Goal: Communication & Community: Answer question/provide support

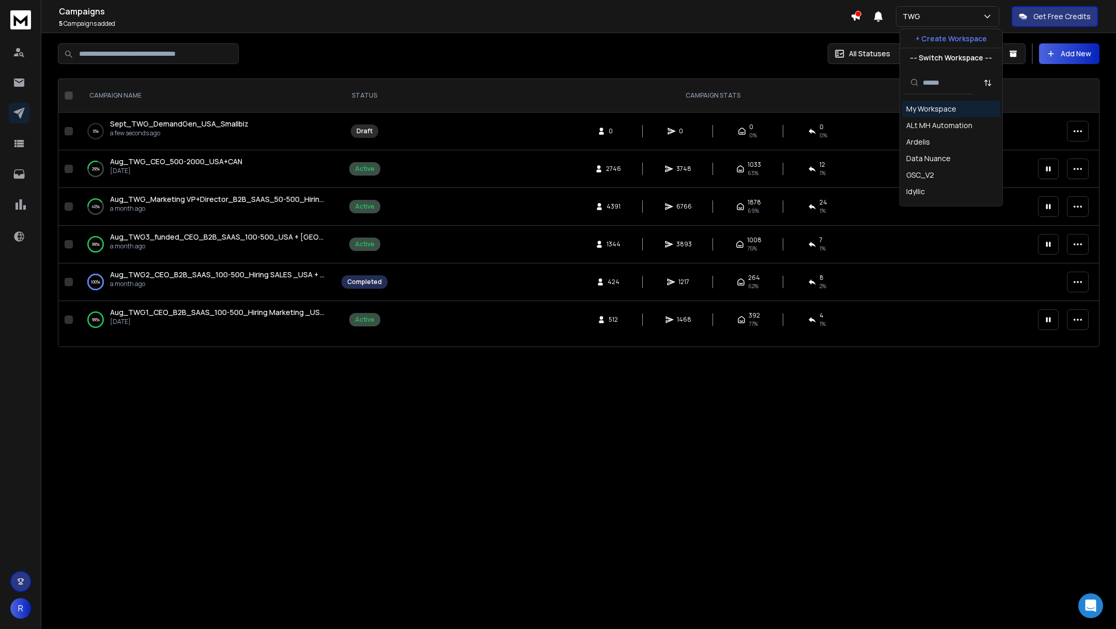
click at [154, 121] on span "Sept_TWG_DemandGen_USA_Smallbiz" at bounding box center [179, 124] width 138 height 10
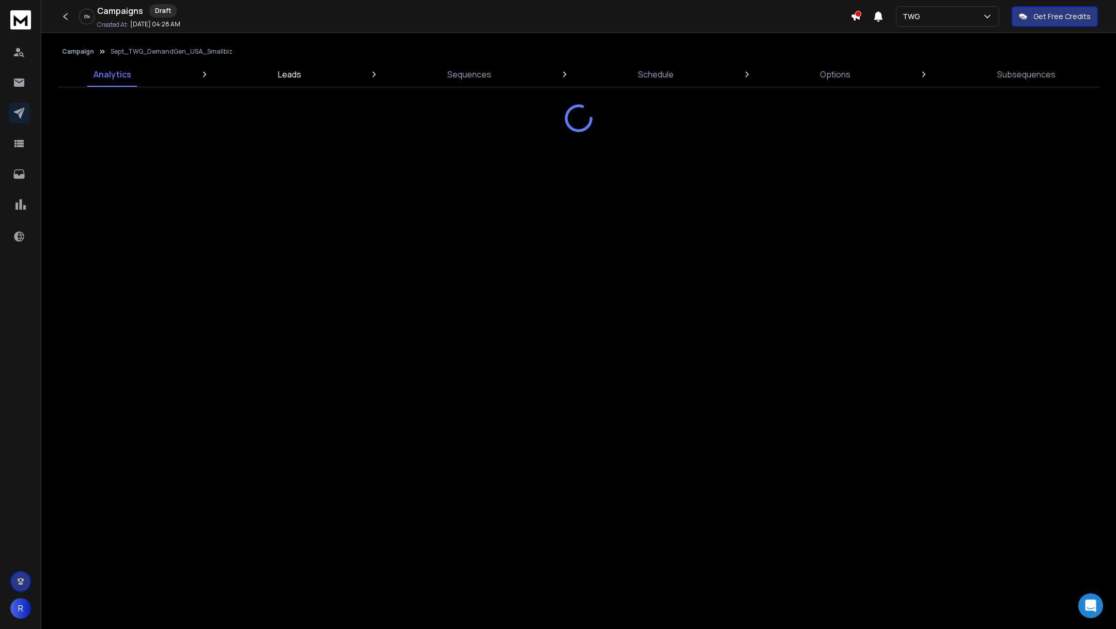
click at [268, 55] on div "Campaign Sept_TWG_DemandGen_USA_Smallbiz Analytics Leads Sequences Schedule Opt…" at bounding box center [578, 65] width 1041 height 44
click at [284, 77] on p "Leads" at bounding box center [289, 74] width 23 height 12
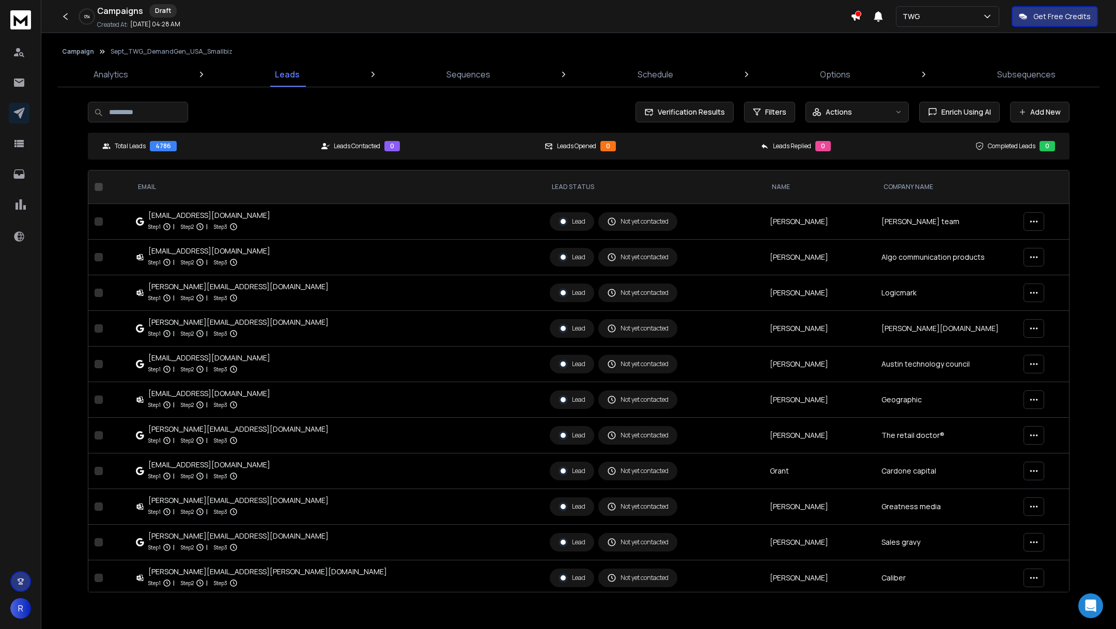
click at [501, 82] on div "Analytics Leads Sequences Schedule Options Subsequences" at bounding box center [574, 74] width 1033 height 25
click at [483, 80] on p "Sequences" at bounding box center [468, 74] width 44 height 12
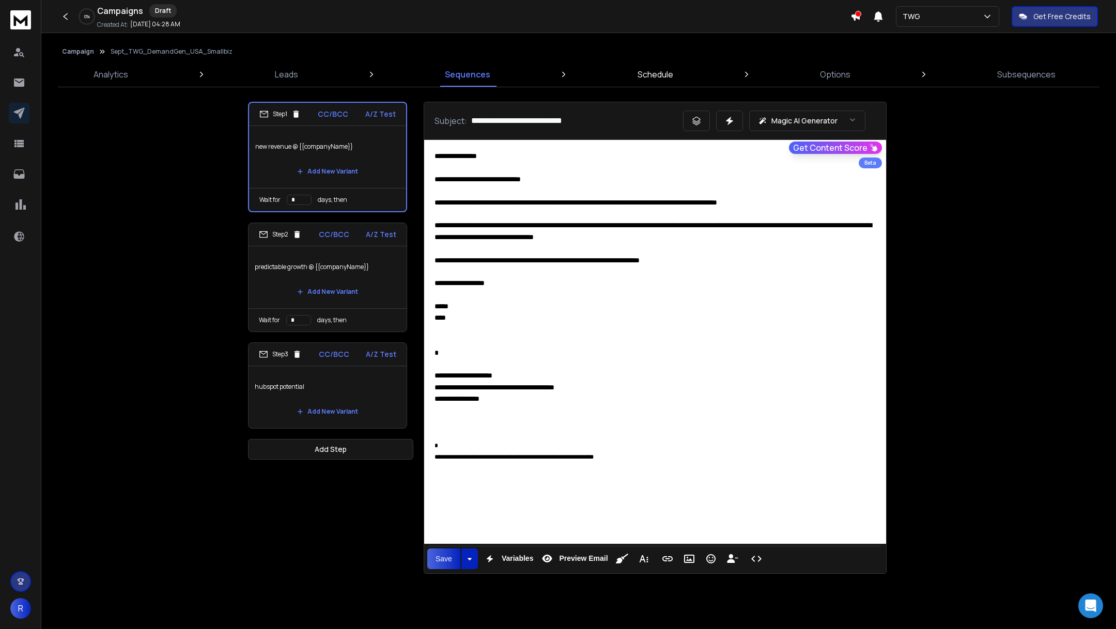
click at [662, 72] on p "Schedule" at bounding box center [656, 74] width 36 height 12
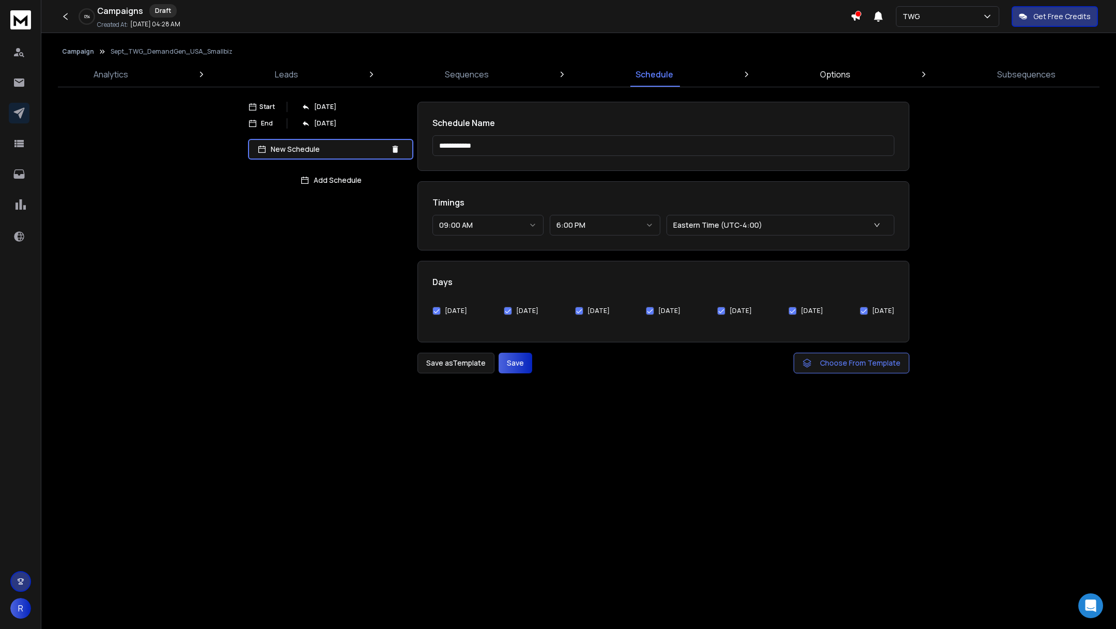
click at [816, 66] on link "Options" at bounding box center [835, 74] width 43 height 25
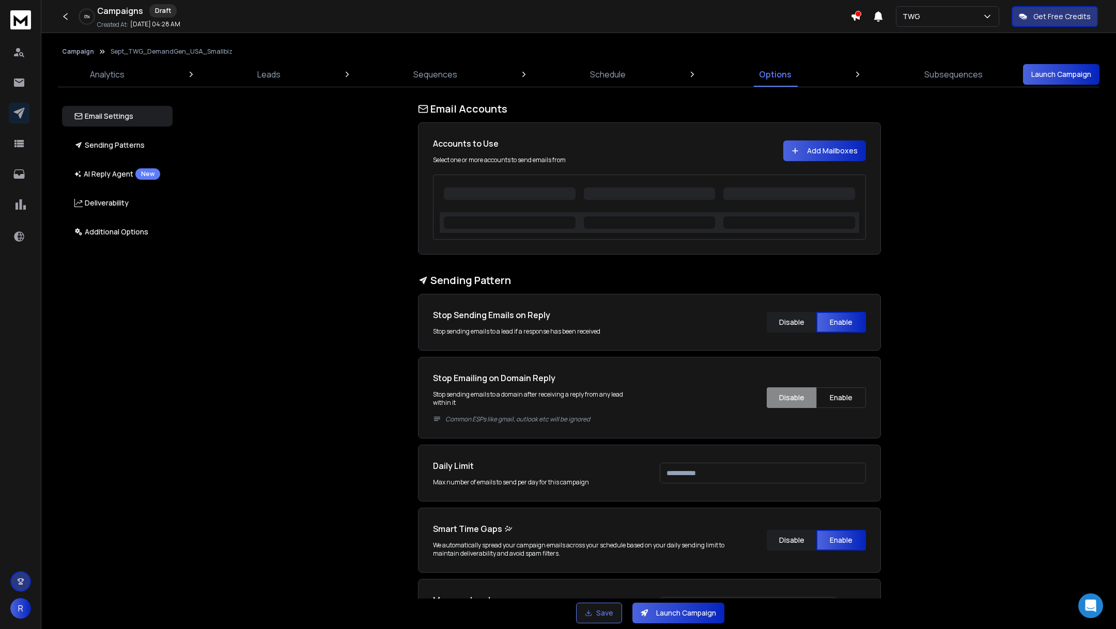
click at [626, 61] on div "Campaign Sept_TWG_DemandGen_USA_Smallbiz Analytics Leads Sequences Schedule Opt…" at bounding box center [578, 65] width 1041 height 44
click at [599, 84] on link "Schedule" at bounding box center [608, 74] width 48 height 25
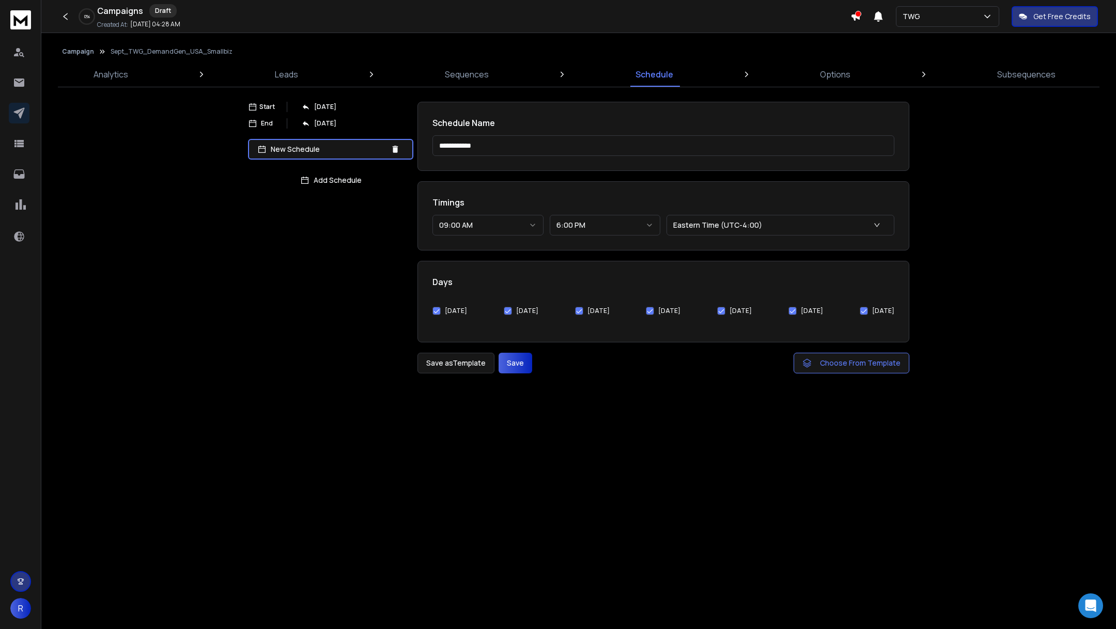
click at [336, 122] on p "Sat Jul 18 2026" at bounding box center [325, 123] width 22 height 8
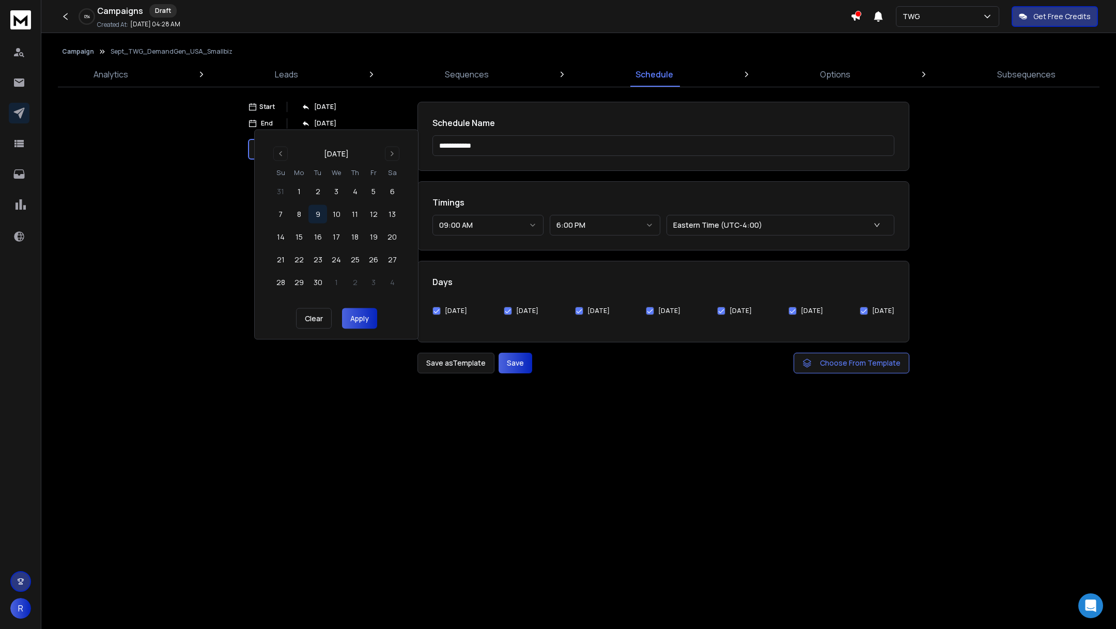
click at [398, 55] on div "Campaign Sept_TWG_DemandGen_USA_Smallbiz" at bounding box center [578, 52] width 1033 height 8
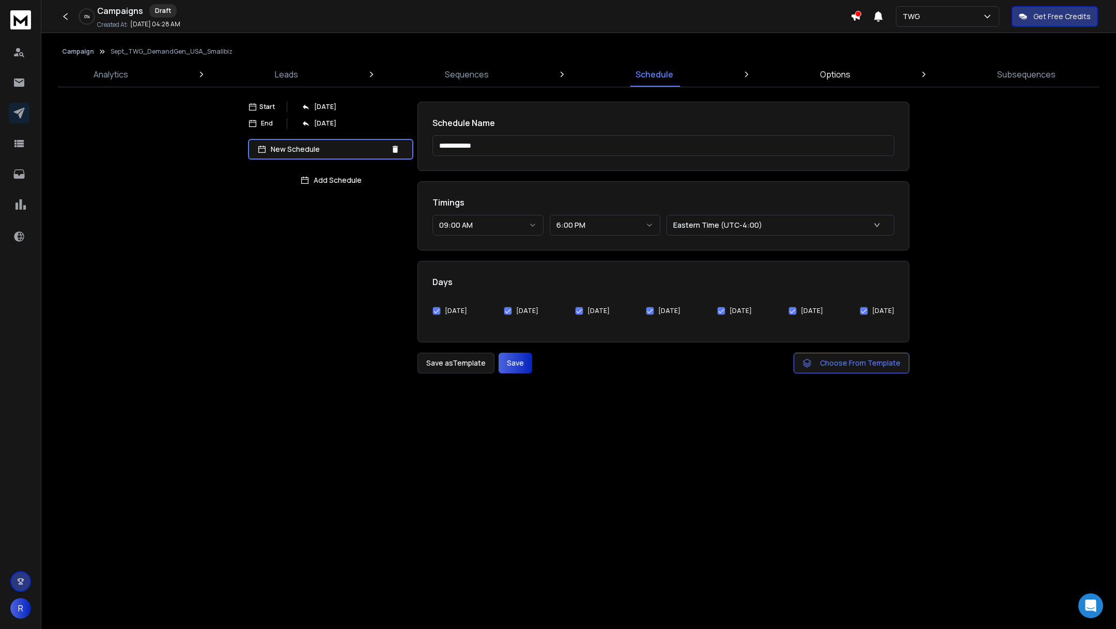
click at [846, 72] on p "Options" at bounding box center [835, 74] width 30 height 12
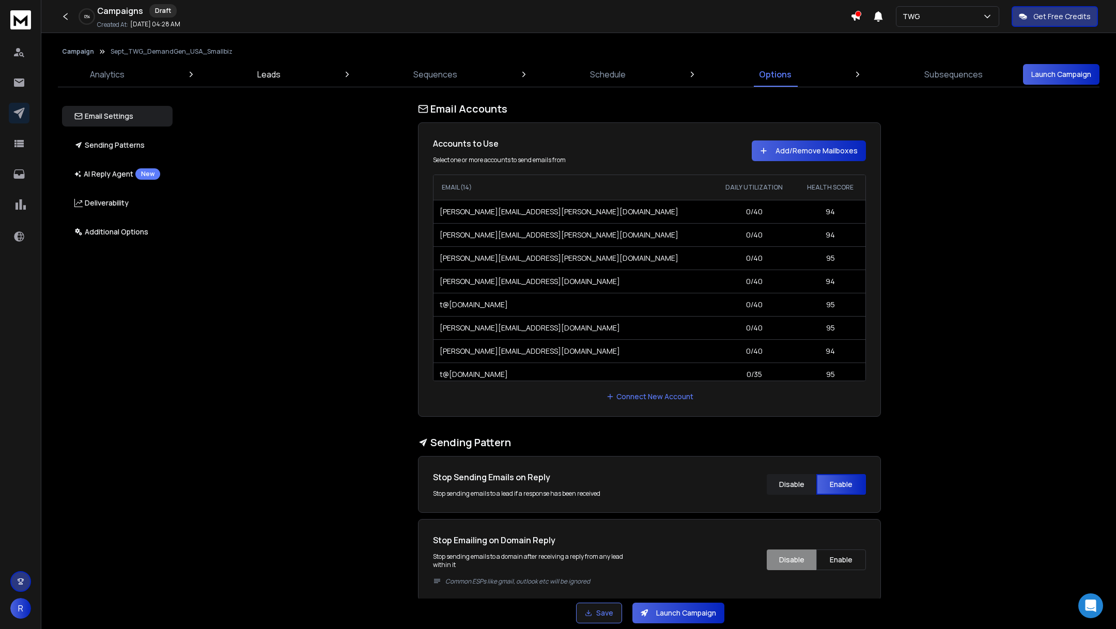
click at [259, 70] on p "Leads" at bounding box center [268, 74] width 23 height 12
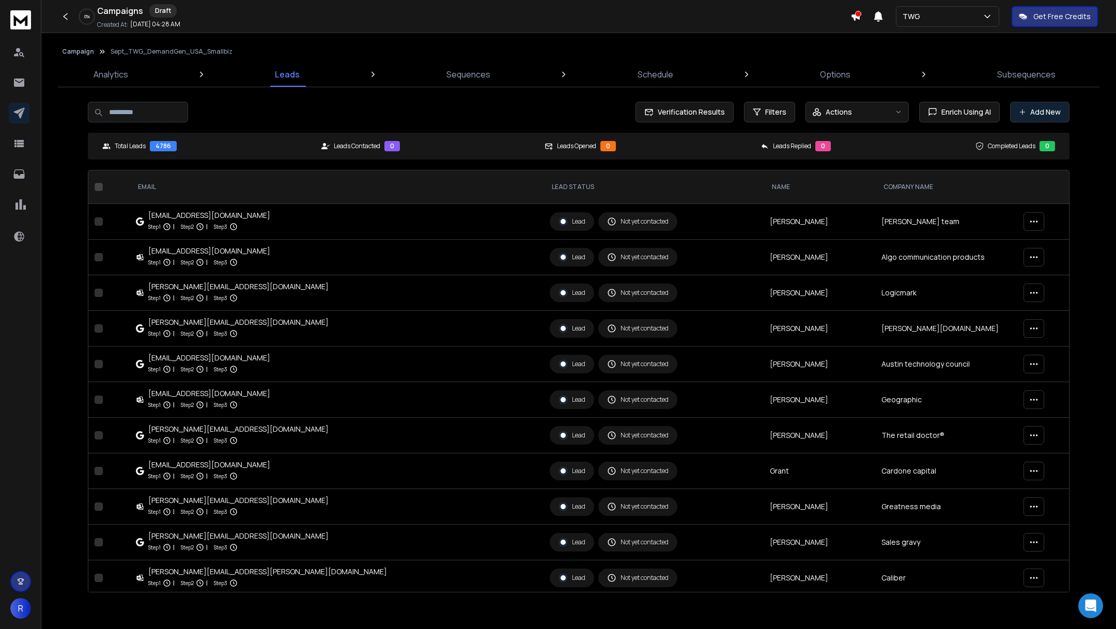
click at [1033, 117] on button "Add New" at bounding box center [1039, 112] width 59 height 21
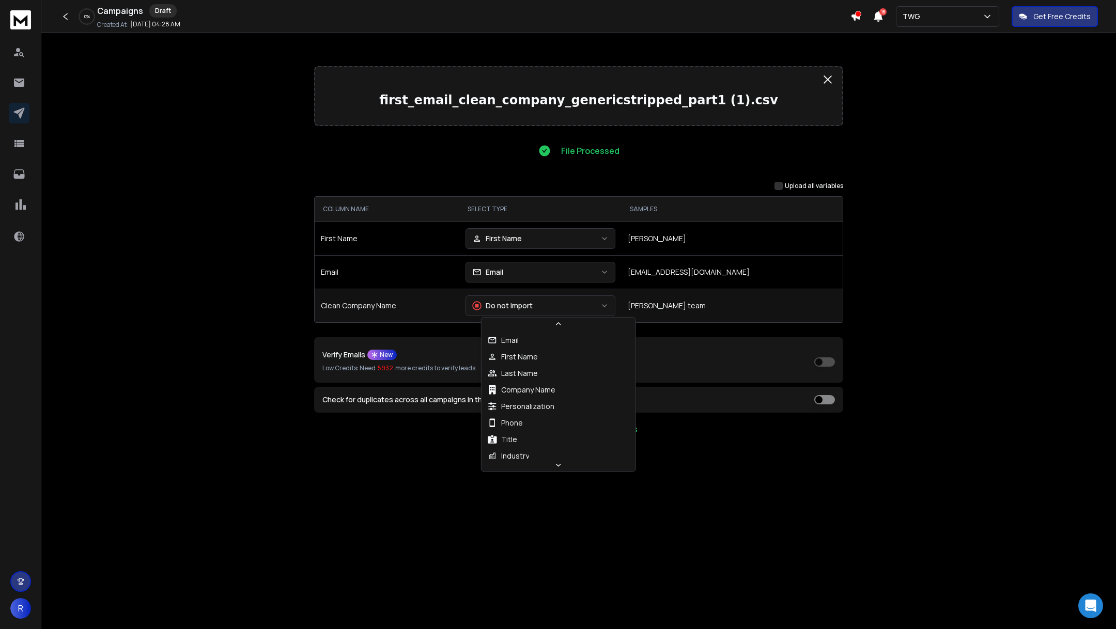
click at [509, 307] on div "Do not import" at bounding box center [502, 306] width 60 height 10
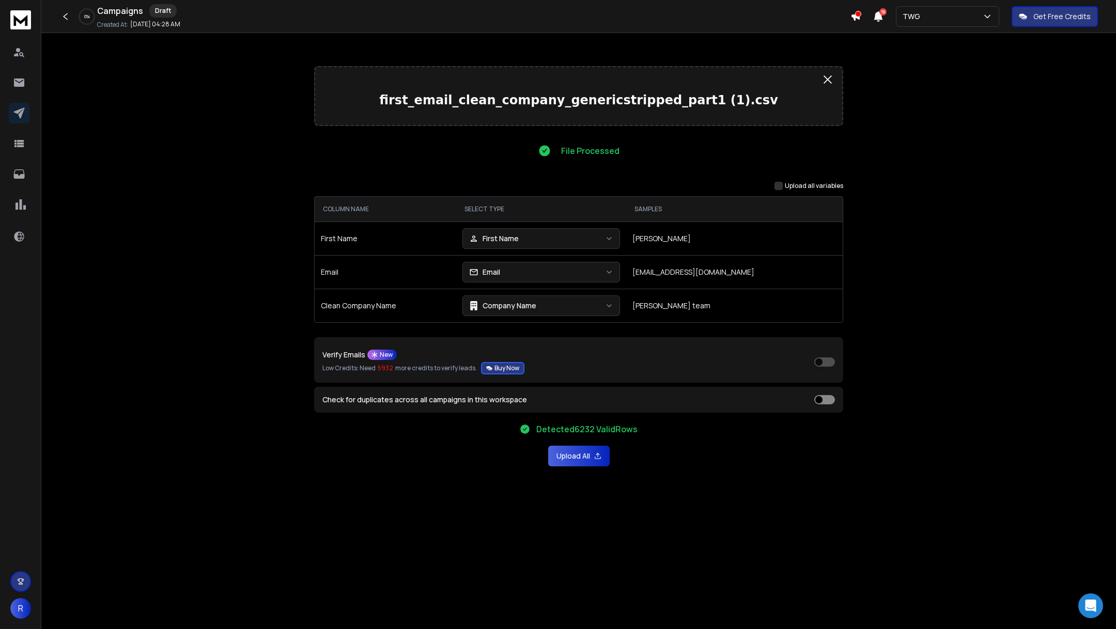
click at [831, 76] on icon at bounding box center [827, 79] width 12 height 12
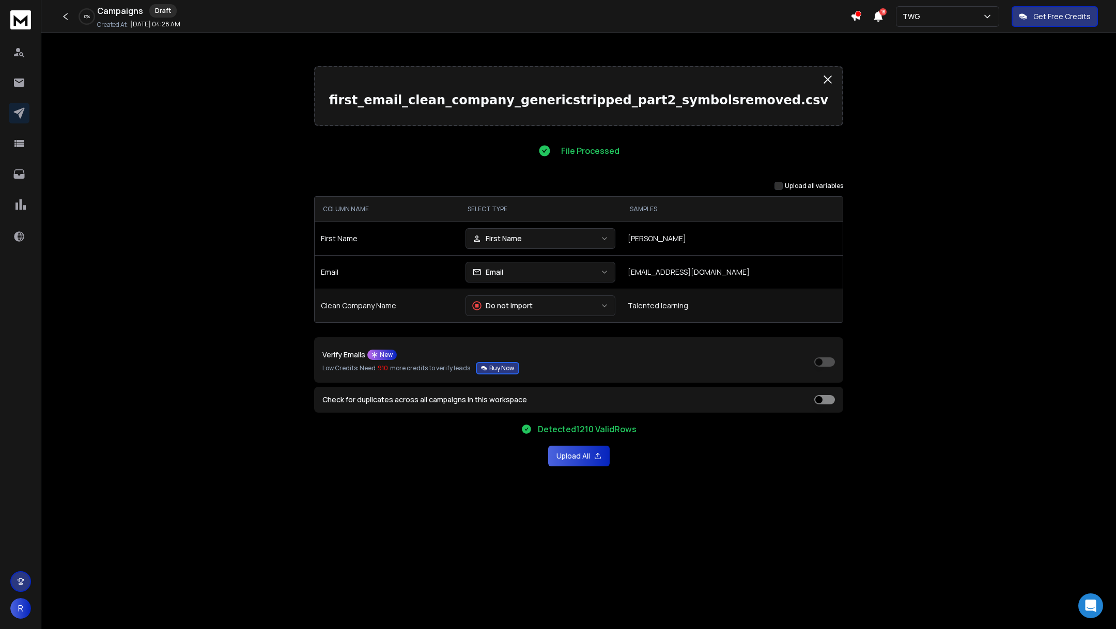
click at [537, 310] on button "Do not import" at bounding box center [540, 306] width 150 height 21
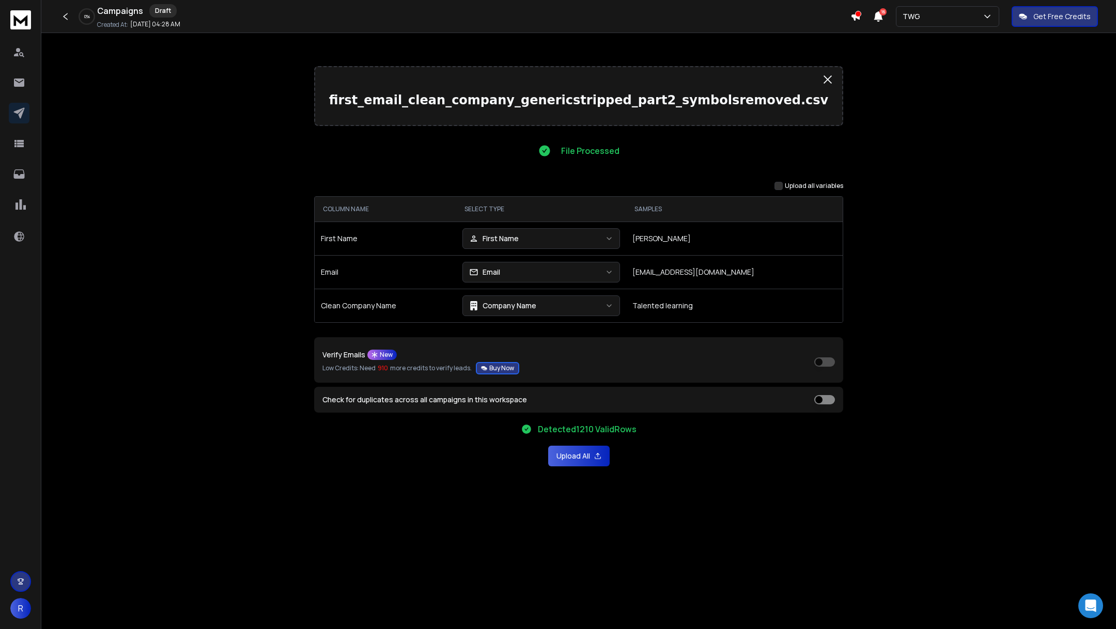
click at [810, 382] on div "Verify Emails New Low Credits: Need 910 more credits to verify leads. Buy Now C…" at bounding box center [578, 373] width 529 height 80
click at [825, 395] on button "Check for duplicates across all campaigns in this workspace" at bounding box center [824, 399] width 21 height 9
click at [567, 454] on button "Upload All" at bounding box center [578, 456] width 61 height 21
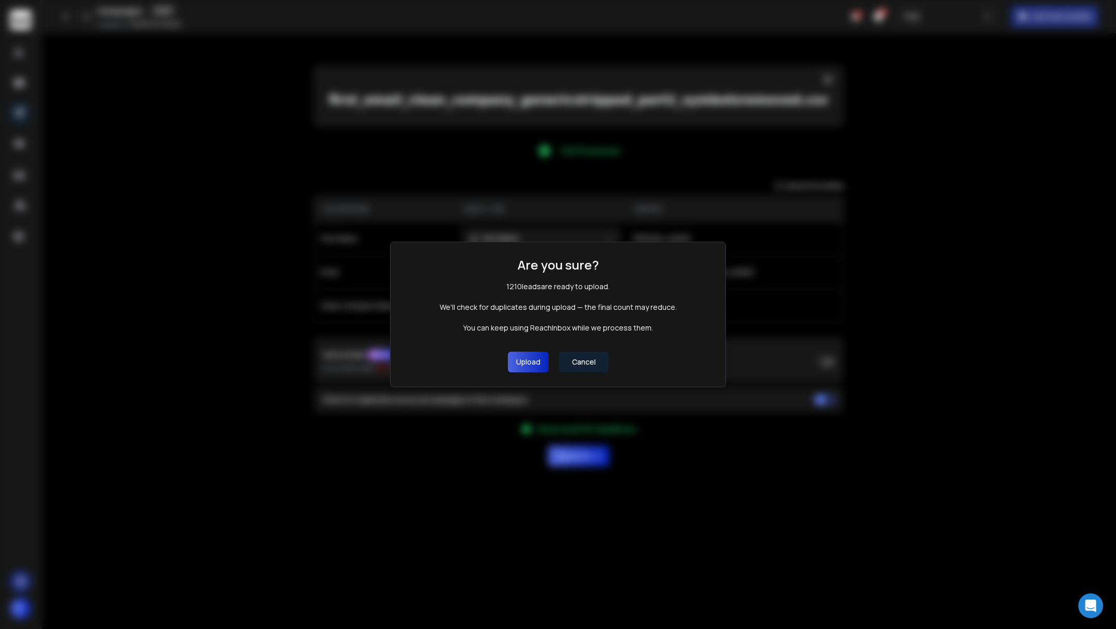
click at [525, 350] on div "Are you sure? 1210 lead s are ready to upload. We'll check for duplicates durin…" at bounding box center [558, 315] width 306 height 116
click at [521, 366] on button "Upload" at bounding box center [528, 362] width 41 height 21
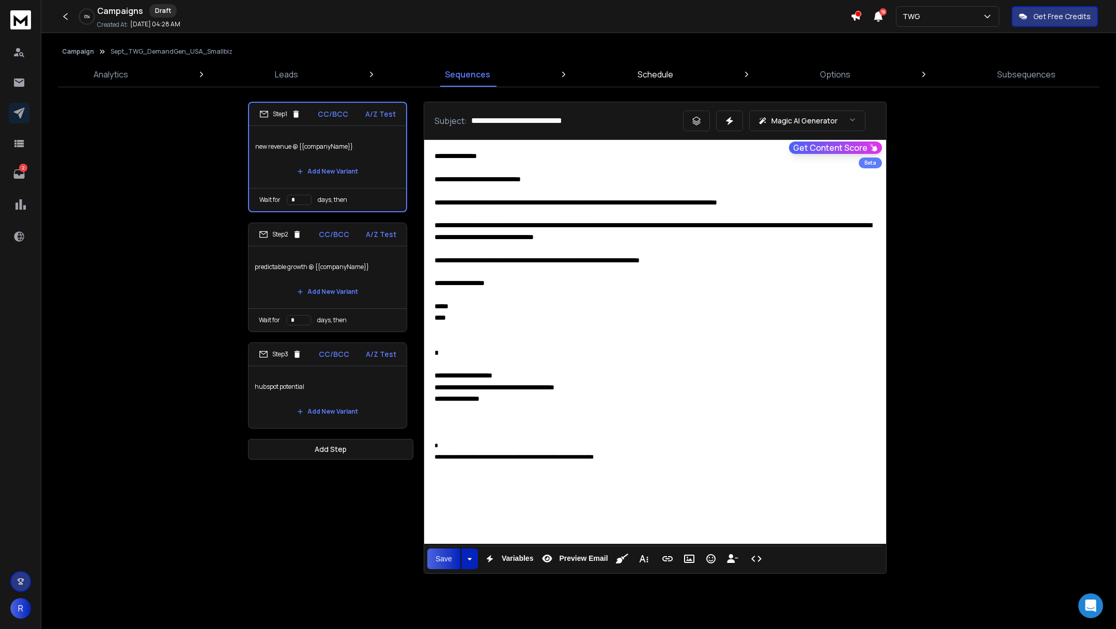
click at [648, 72] on p "Schedule" at bounding box center [656, 74] width 36 height 12
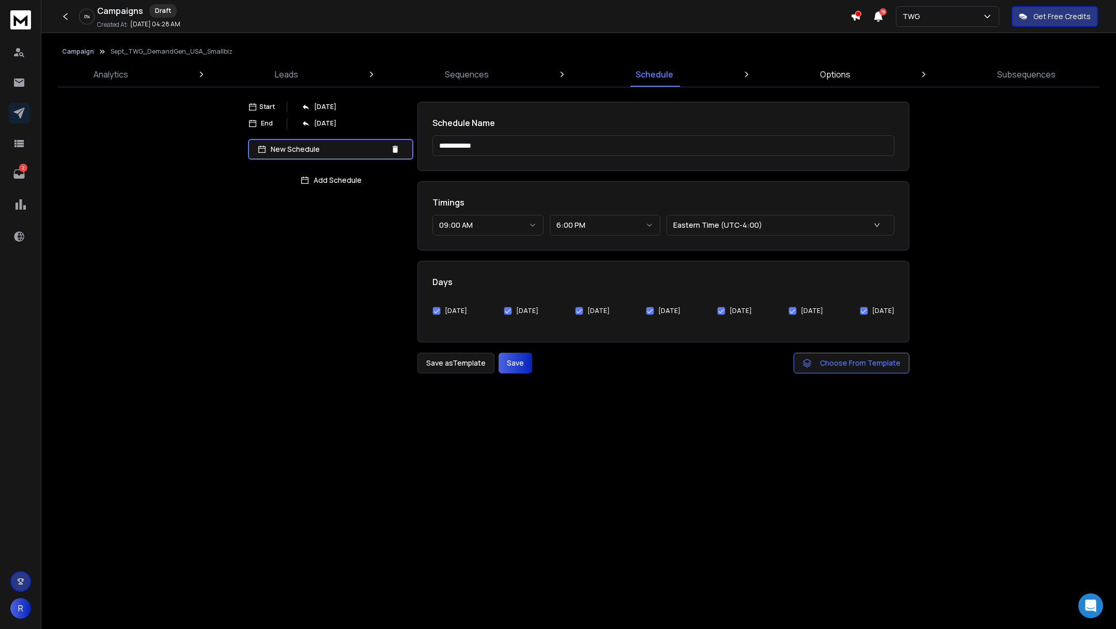
click at [820, 74] on p "Options" at bounding box center [835, 74] width 30 height 12
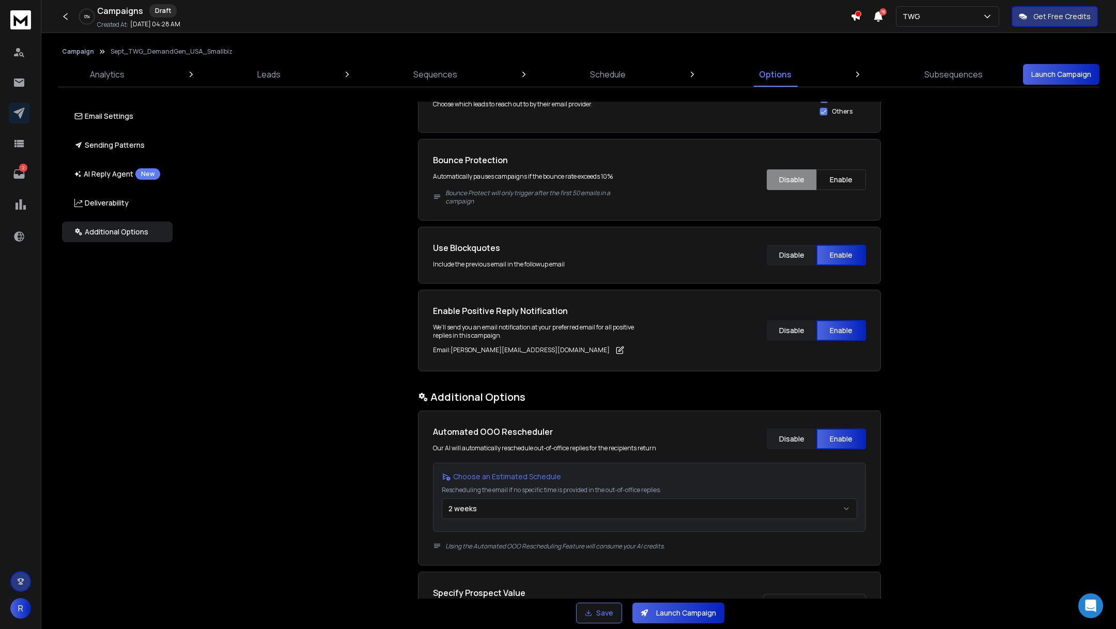
scroll to position [1759, 0]
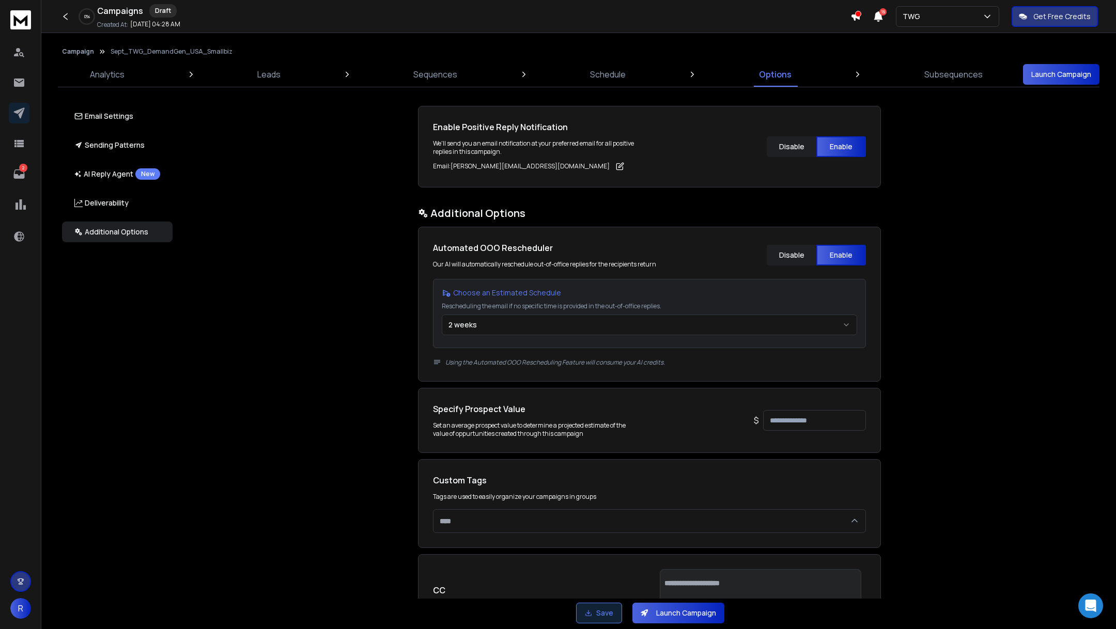
click at [583, 620] on button "Save" at bounding box center [599, 613] width 46 height 21
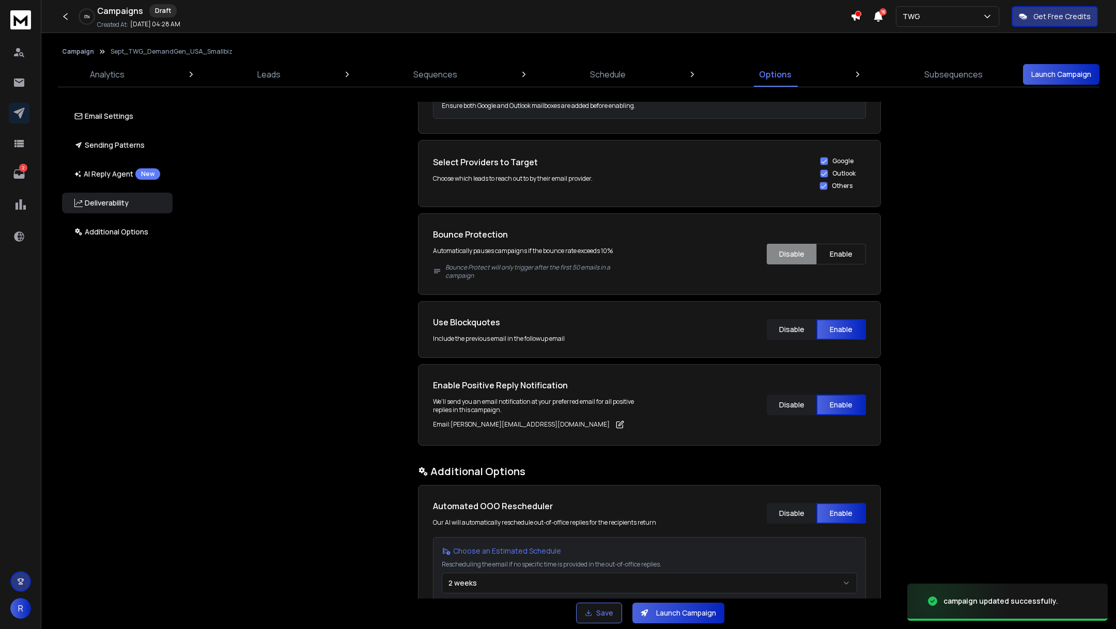
scroll to position [1453, 0]
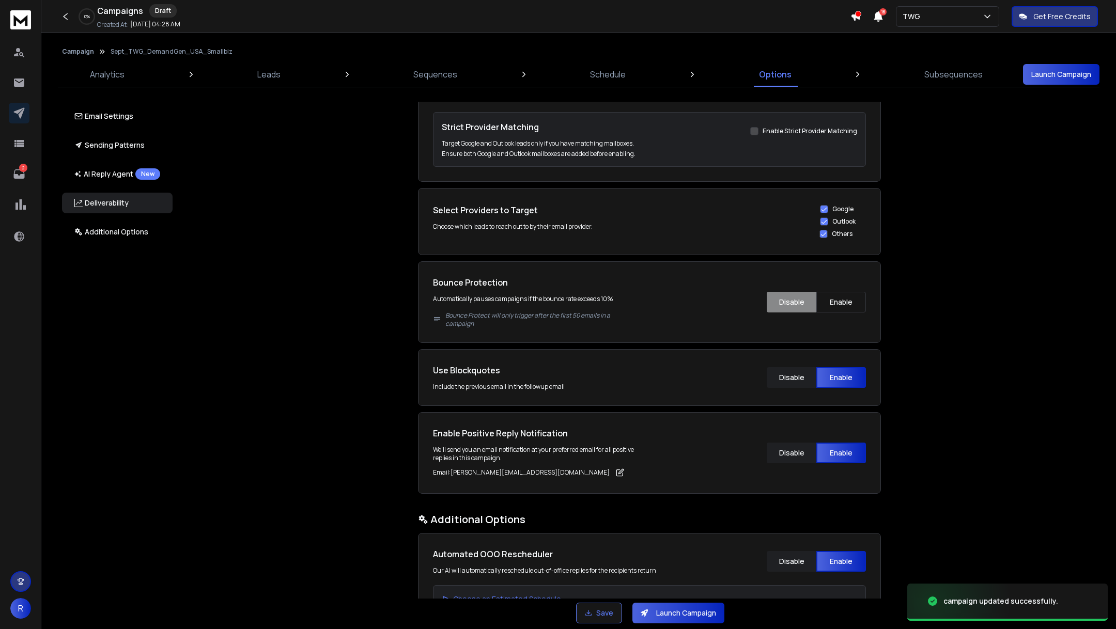
click at [658, 611] on button "Launch Campaign" at bounding box center [678, 613] width 92 height 21
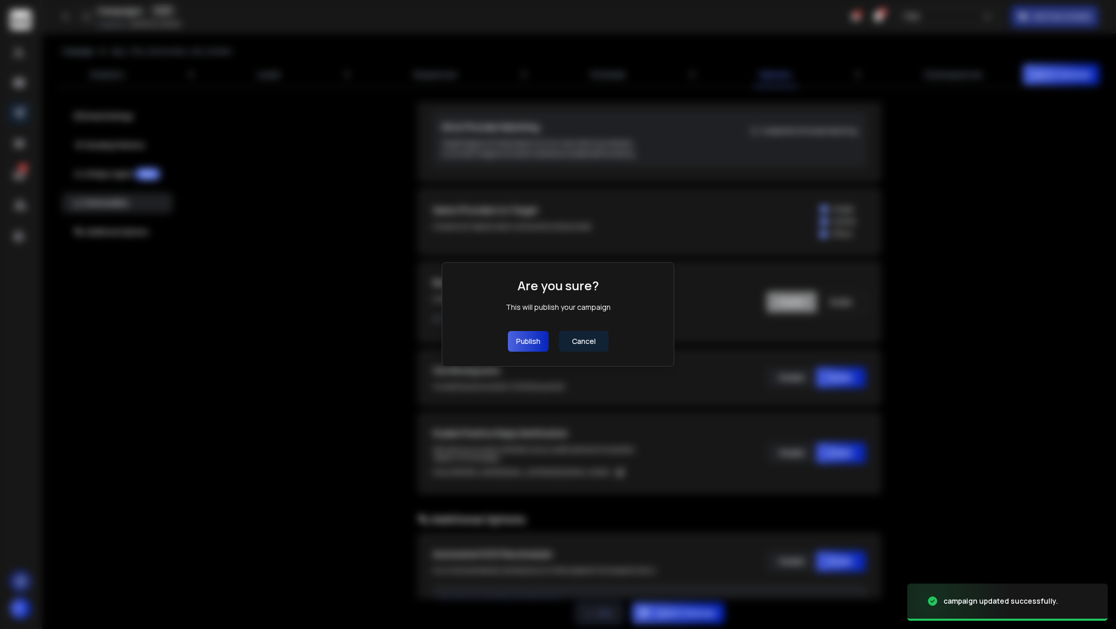
click at [520, 341] on button "Publish" at bounding box center [528, 341] width 41 height 21
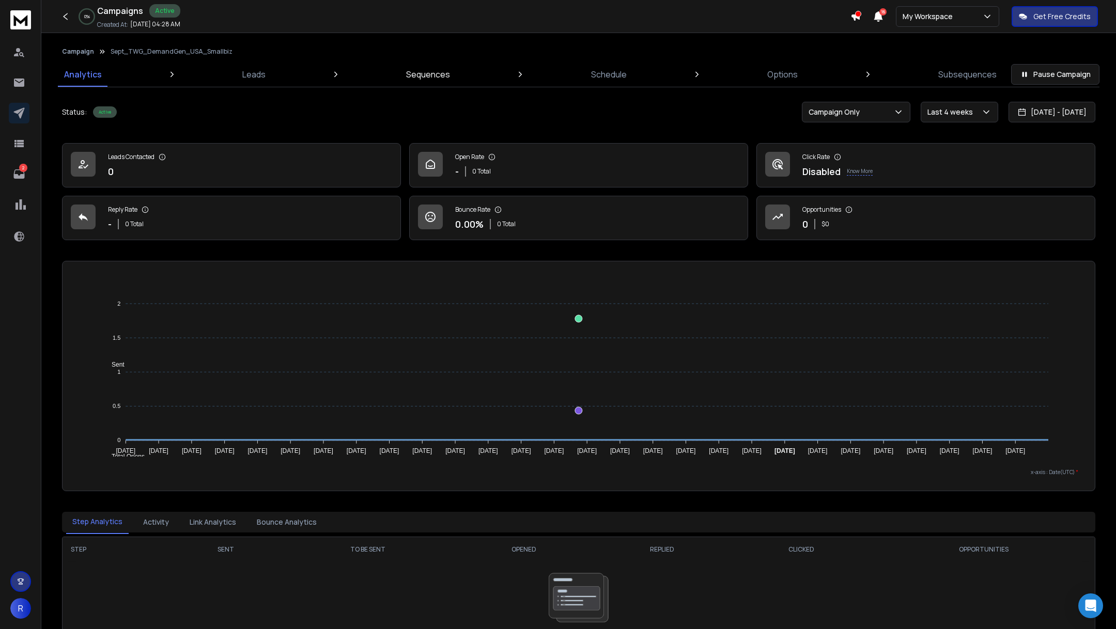
click at [405, 69] on link "Sequences" at bounding box center [428, 74] width 56 height 25
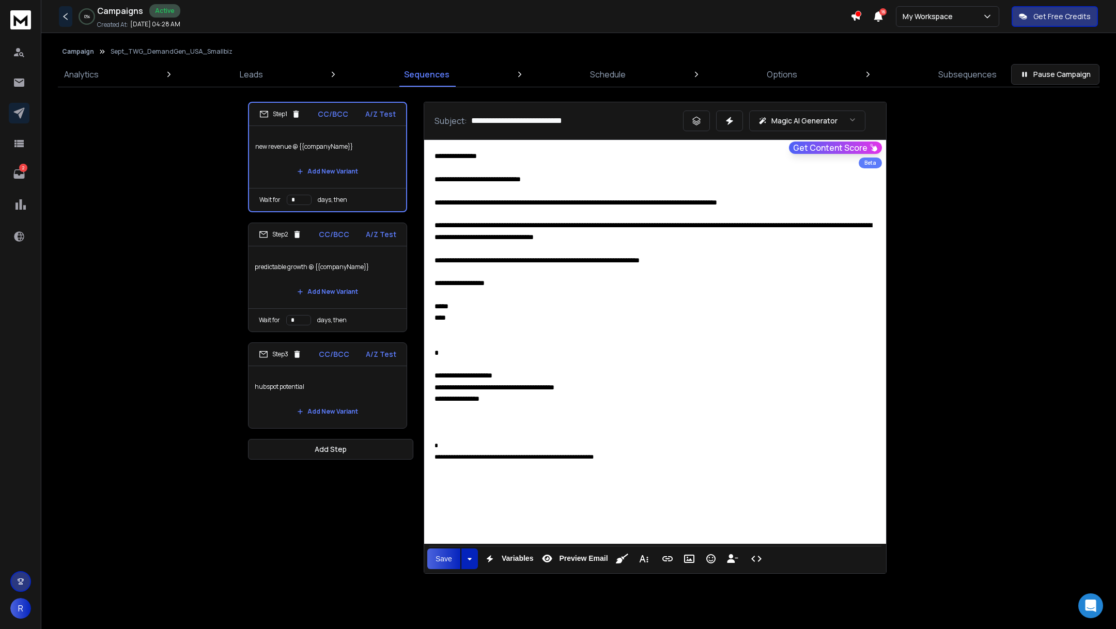
click at [66, 16] on icon at bounding box center [65, 16] width 9 height 9
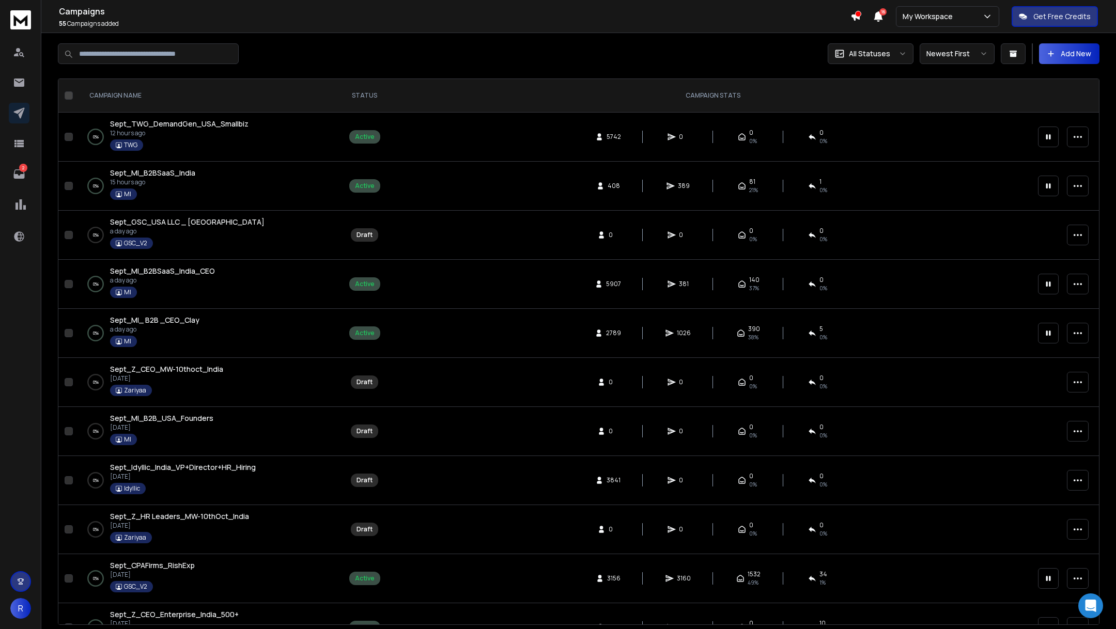
click at [169, 137] on div "Sept_TWG_DemandGen_USA_Smallbiz 12 hours ago TWG" at bounding box center [179, 137] width 138 height 36
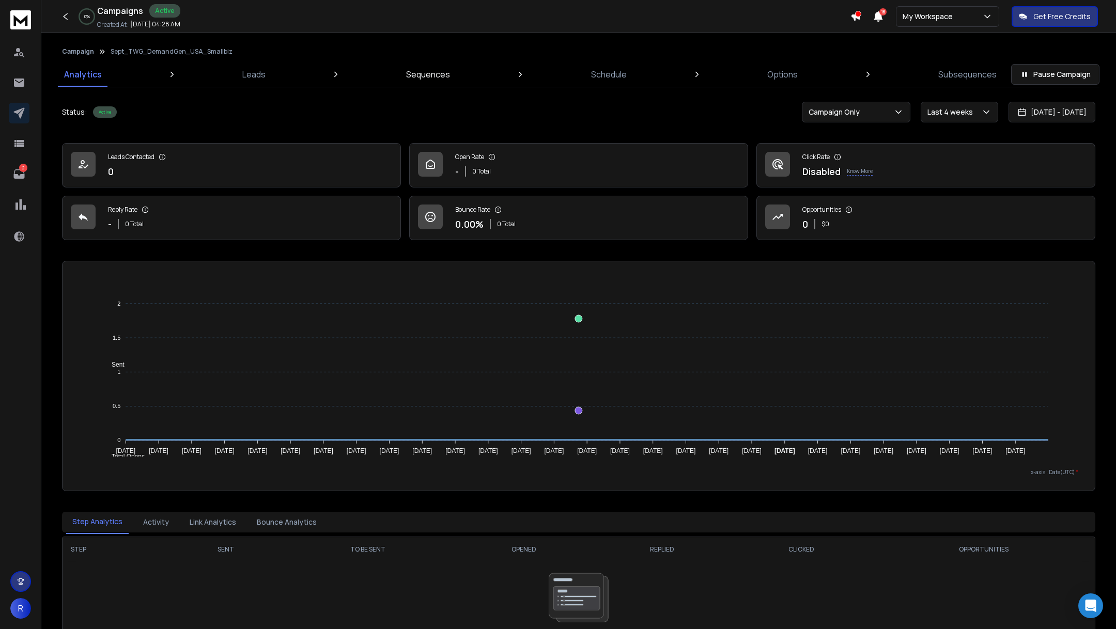
click at [403, 77] on link "Sequences" at bounding box center [428, 74] width 56 height 25
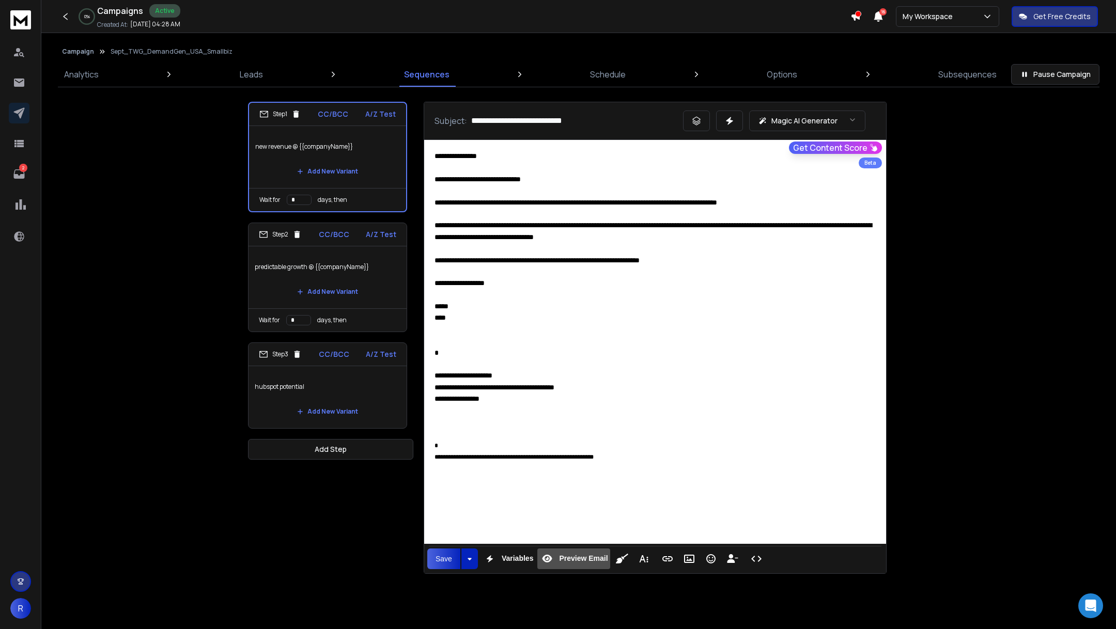
click at [573, 550] on div "Preview Email" at bounding box center [573, 558] width 72 height 17
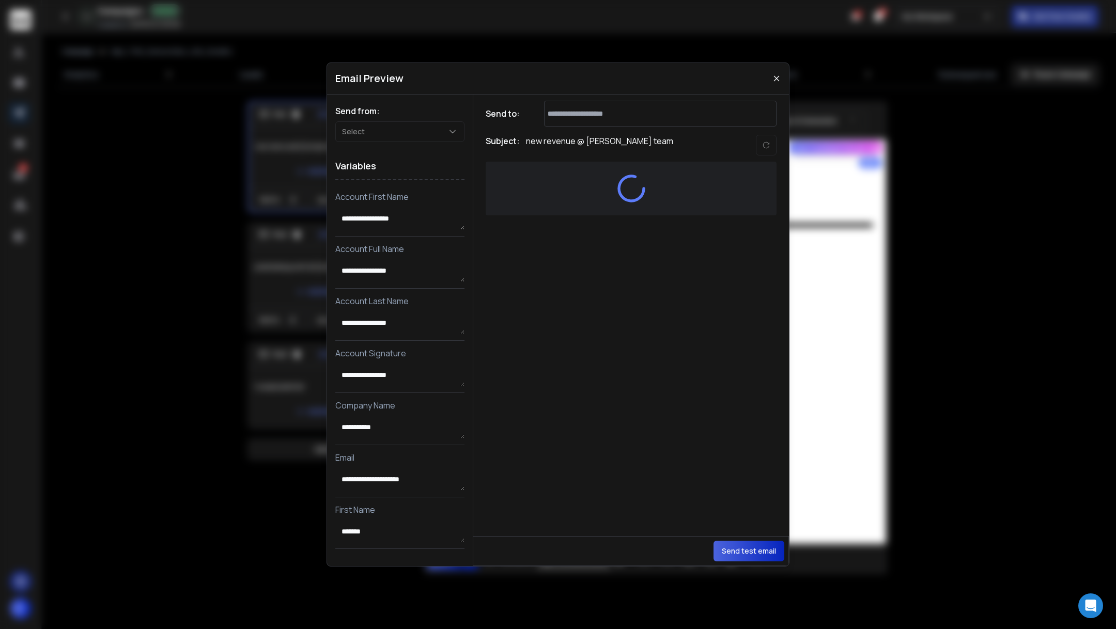
type textarea "**********"
type textarea "*******"
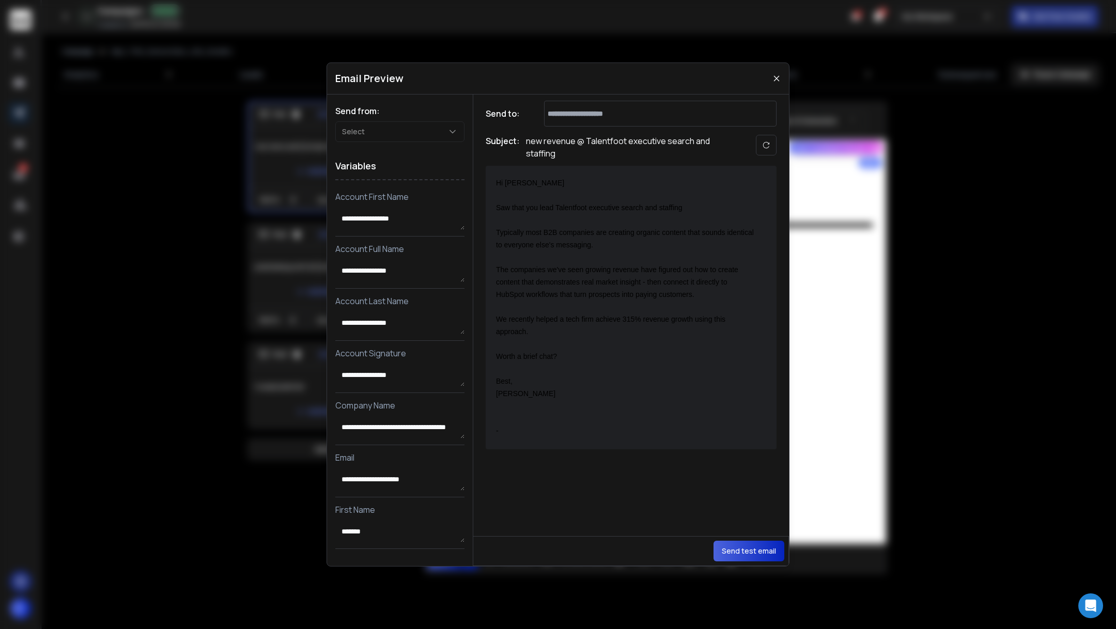
type textarea "******"
type textarea "**********"
type textarea "******"
type textarea "**********"
click at [778, 76] on icon at bounding box center [776, 78] width 8 height 8
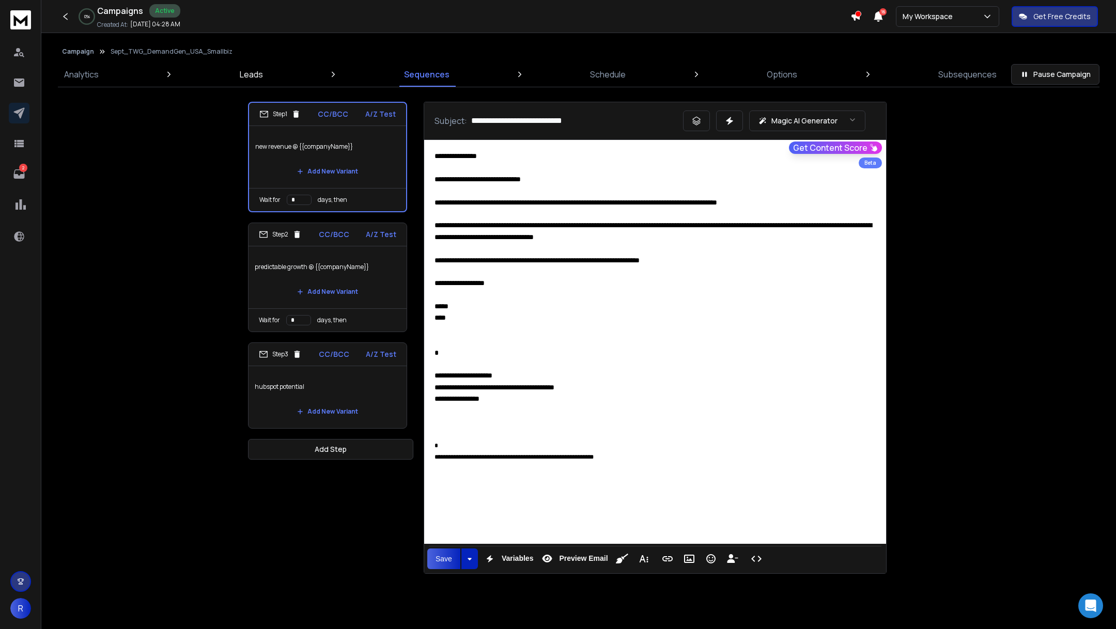
click at [248, 71] on p "Leads" at bounding box center [251, 74] width 23 height 12
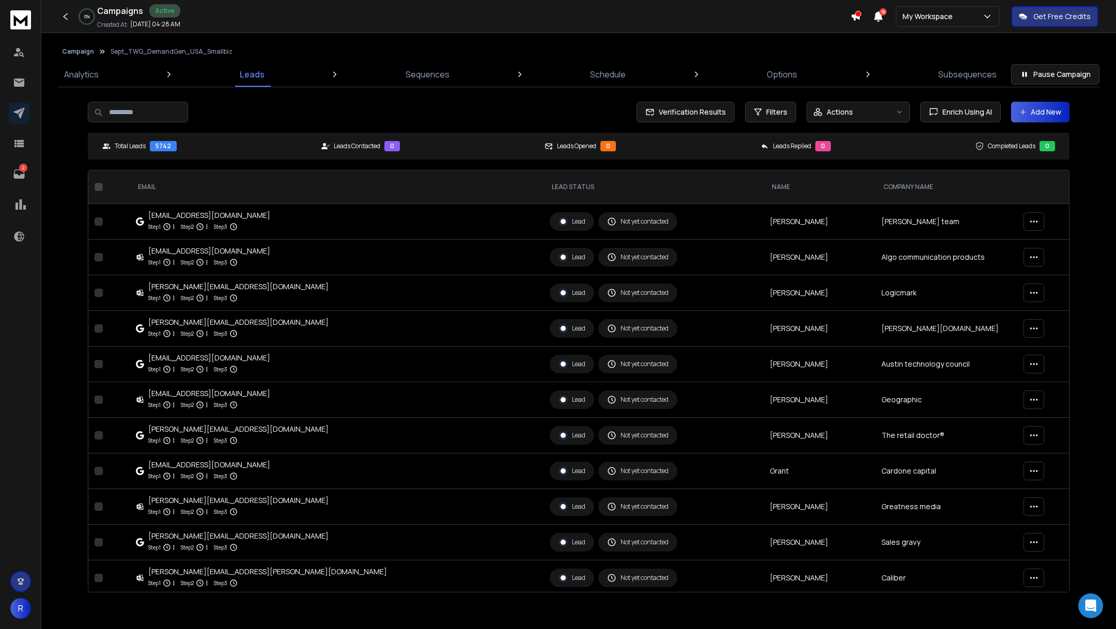
click at [159, 117] on input at bounding box center [138, 112] width 100 height 21
type input "**********"
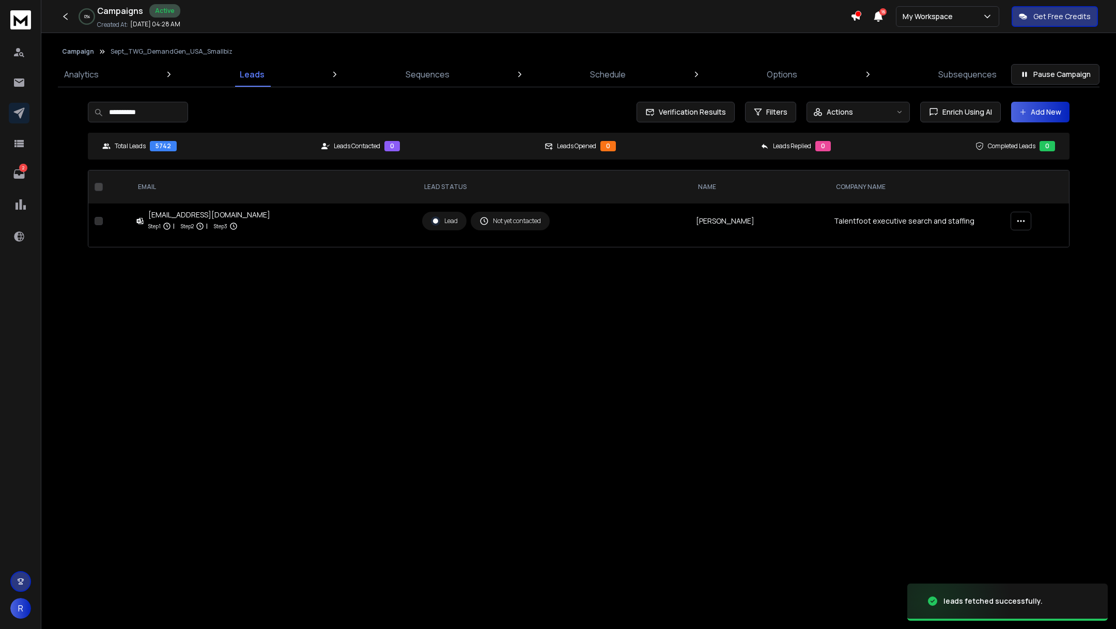
click at [773, 236] on td "[PERSON_NAME]" at bounding box center [759, 221] width 138 height 35
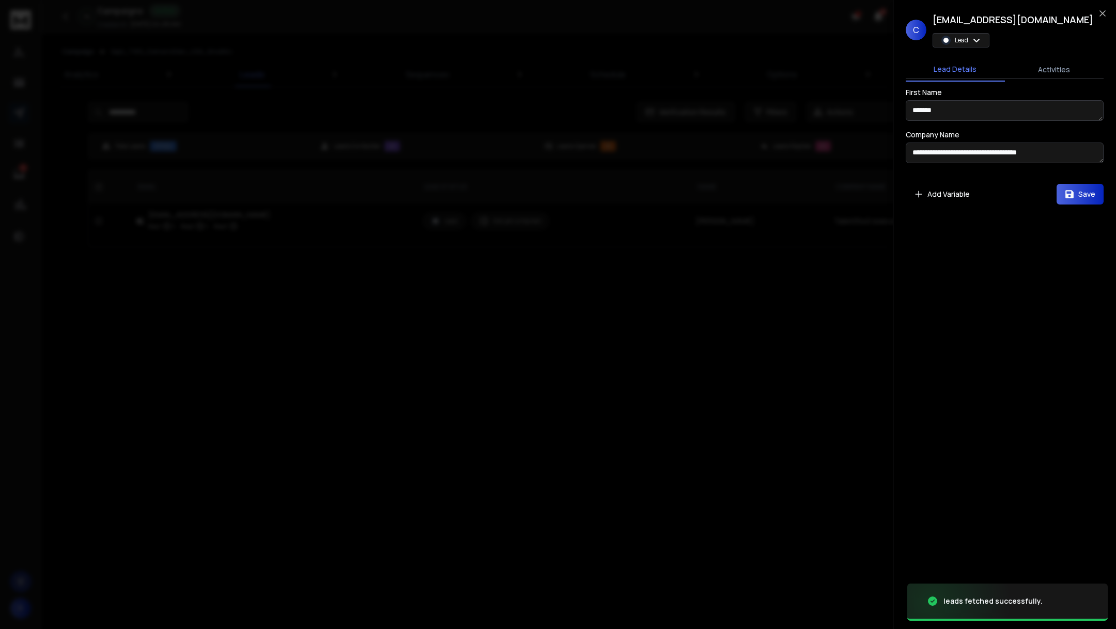
drag, startPoint x: 948, startPoint y: 150, endPoint x: 949, endPoint y: 173, distance: 22.2
click at [949, 173] on form "**********" at bounding box center [1005, 147] width 198 height 116
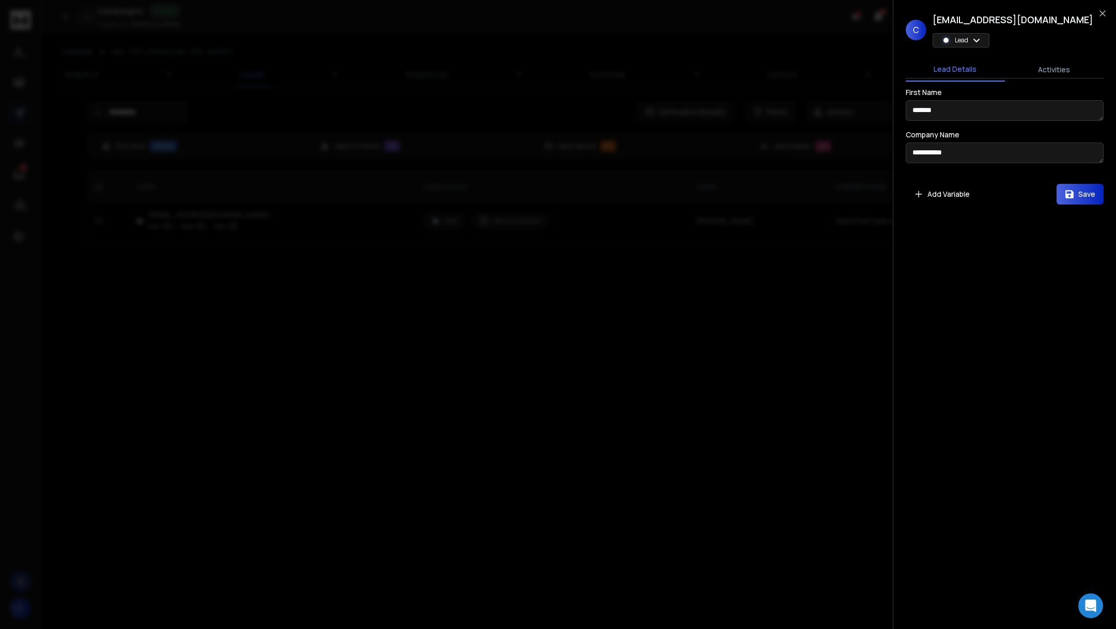
type textarea "**********"
click at [1078, 199] on button "Save" at bounding box center [1079, 194] width 47 height 21
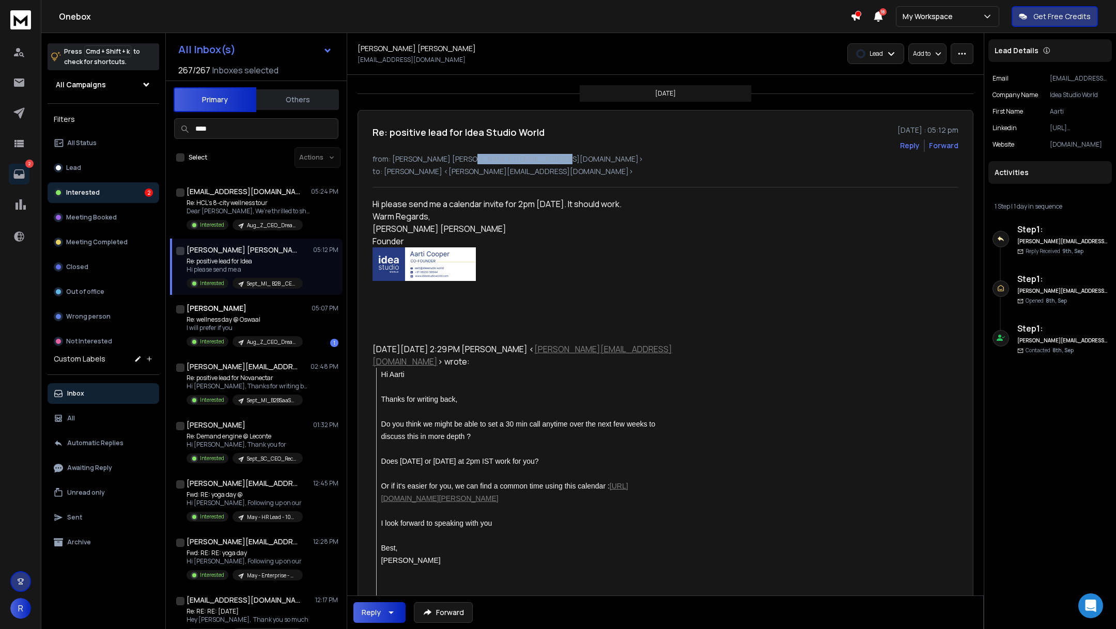
drag, startPoint x: 539, startPoint y: 158, endPoint x: 459, endPoint y: 156, distance: 80.1
click at [459, 156] on p "from: Aarti Sheth Cooper <aarti@ideastudio.world>" at bounding box center [665, 159] width 586 height 10
copy p "aarti@ideastudio.world"
click at [388, 608] on icon "button" at bounding box center [391, 613] width 12 height 12
click at [376, 587] on p "Reply All" at bounding box center [385, 587] width 28 height 10
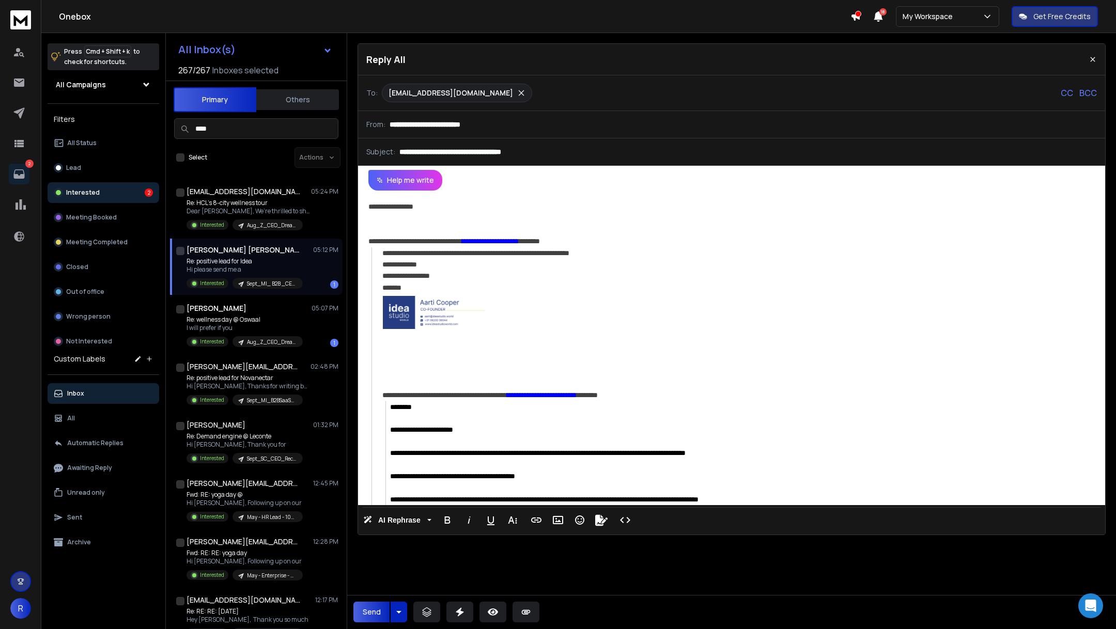
click at [368, 605] on button "Send" at bounding box center [371, 612] width 36 height 21
drag, startPoint x: 431, startPoint y: 206, endPoint x: 364, endPoint y: 181, distance: 71.6
click at [364, 181] on div "**********" at bounding box center [731, 350] width 747 height 369
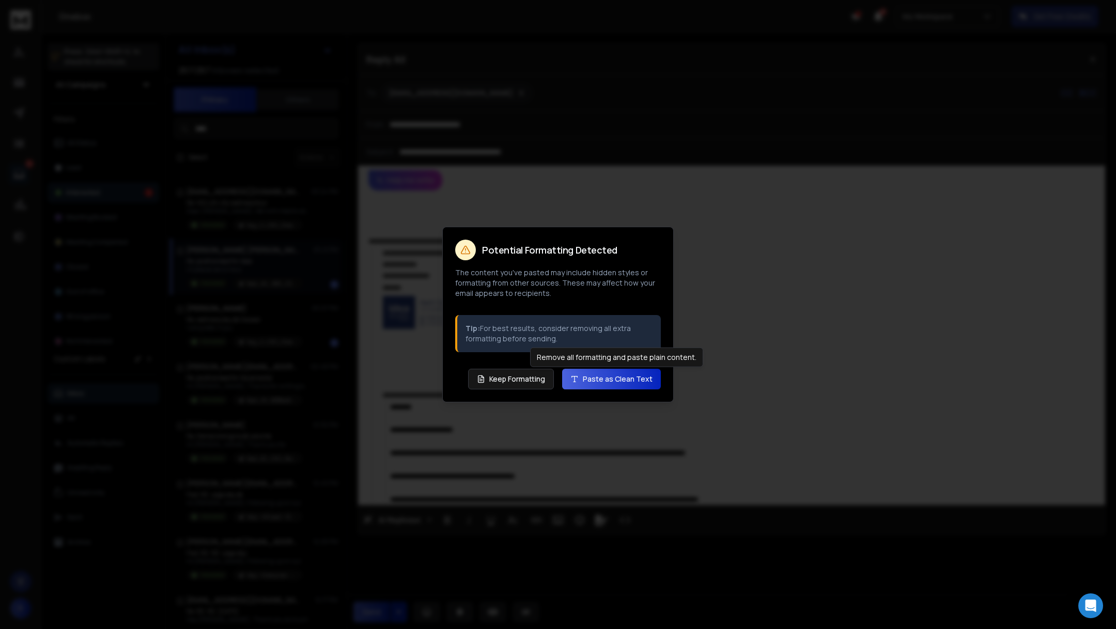
click at [598, 376] on button "Paste as Clean Text" at bounding box center [611, 379] width 99 height 21
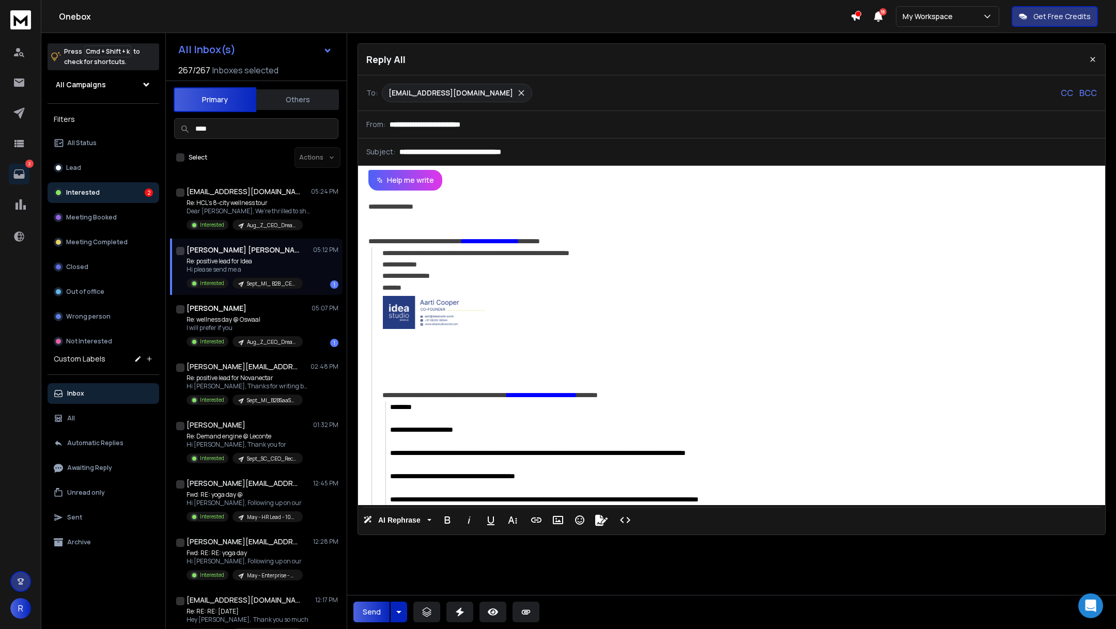
click at [366, 609] on button "Send" at bounding box center [371, 612] width 36 height 21
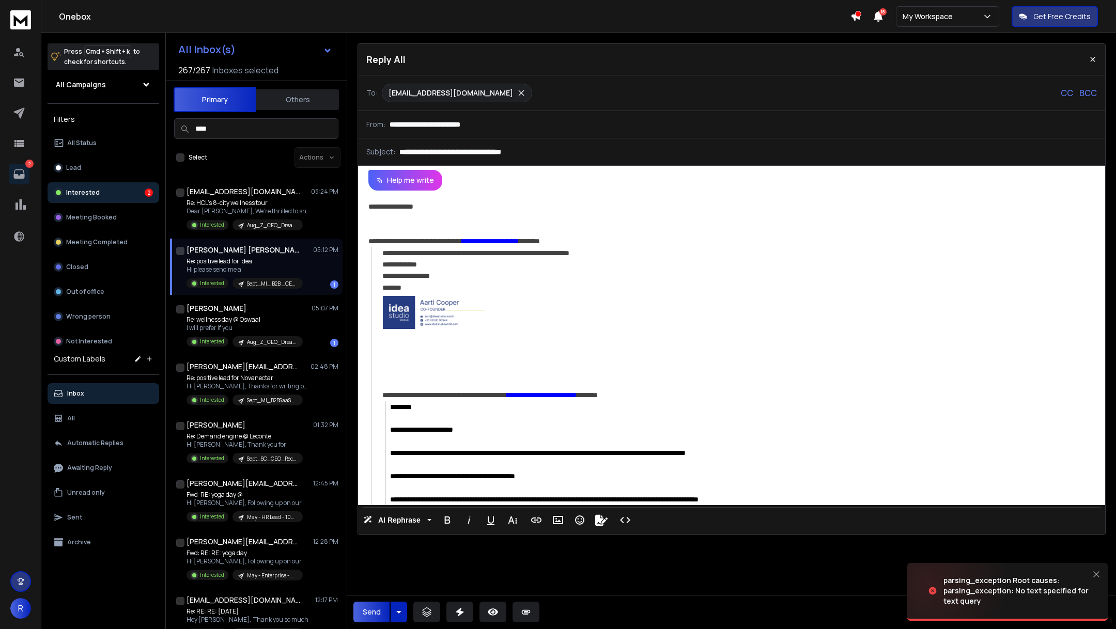
drag, startPoint x: 990, startPoint y: 598, endPoint x: 935, endPoint y: 572, distance: 61.0
click at [935, 572] on div "parsing_exception Root causes: parsing_exception: No text specified for text qu…" at bounding box center [1011, 591] width 192 height 56
click at [815, 591] on div "**********" at bounding box center [731, 348] width 748 height 611
click at [779, 582] on div "**********" at bounding box center [731, 348] width 748 height 611
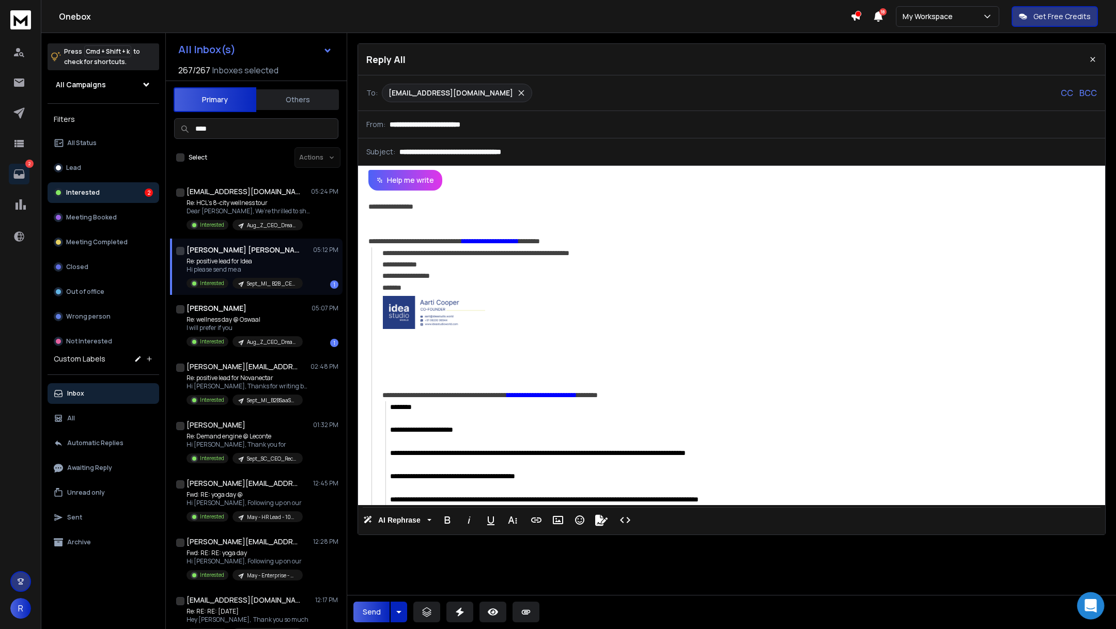
click at [1102, 608] on body "Your warmest leads are on your site – Turn visits into conversations Reach Out …" at bounding box center [558, 314] width 1116 height 629
click at [1092, 608] on icon "Open Intercom Messenger" at bounding box center [1090, 605] width 12 height 13
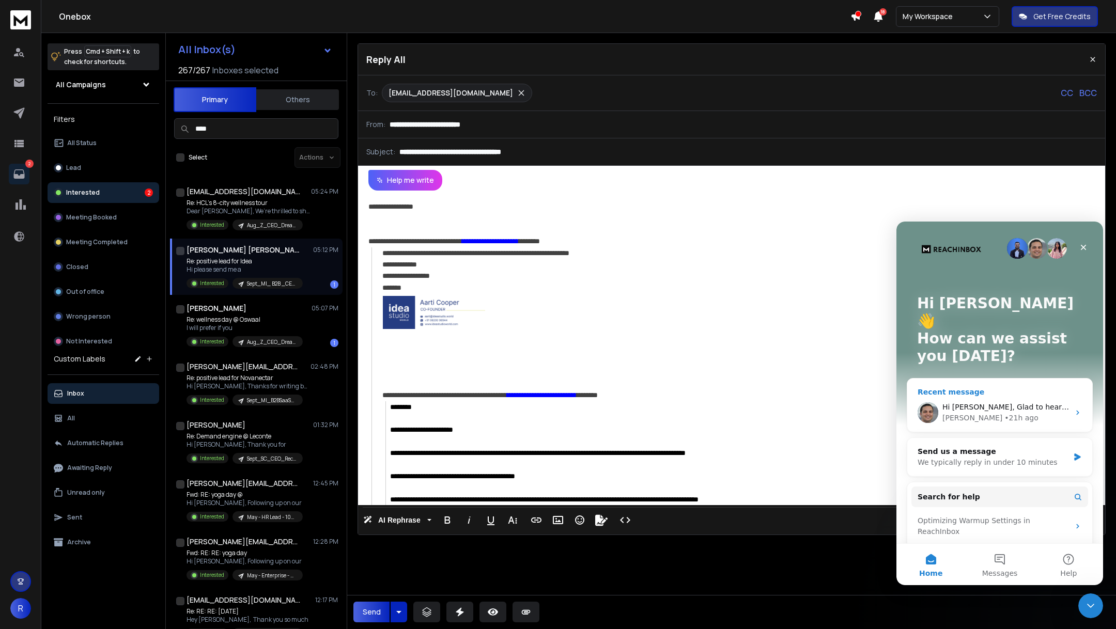
click at [1003, 394] on div "Hi Rishabh, Glad to hear it’s been resolved! If you run into this again or noti…" at bounding box center [999, 413] width 185 height 38
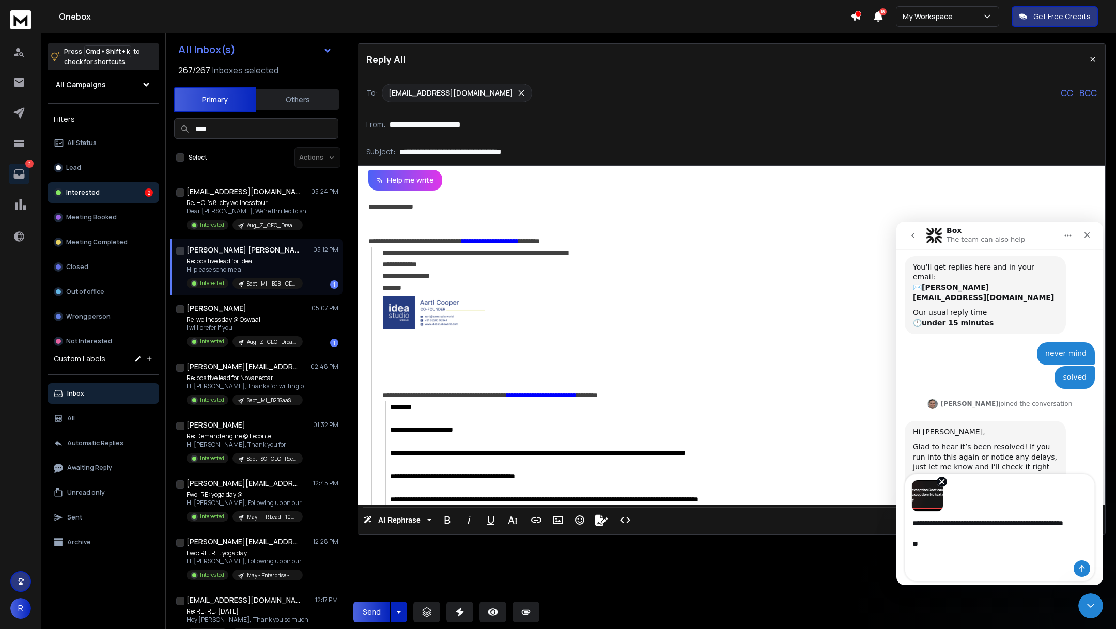
scroll to position [82, 0]
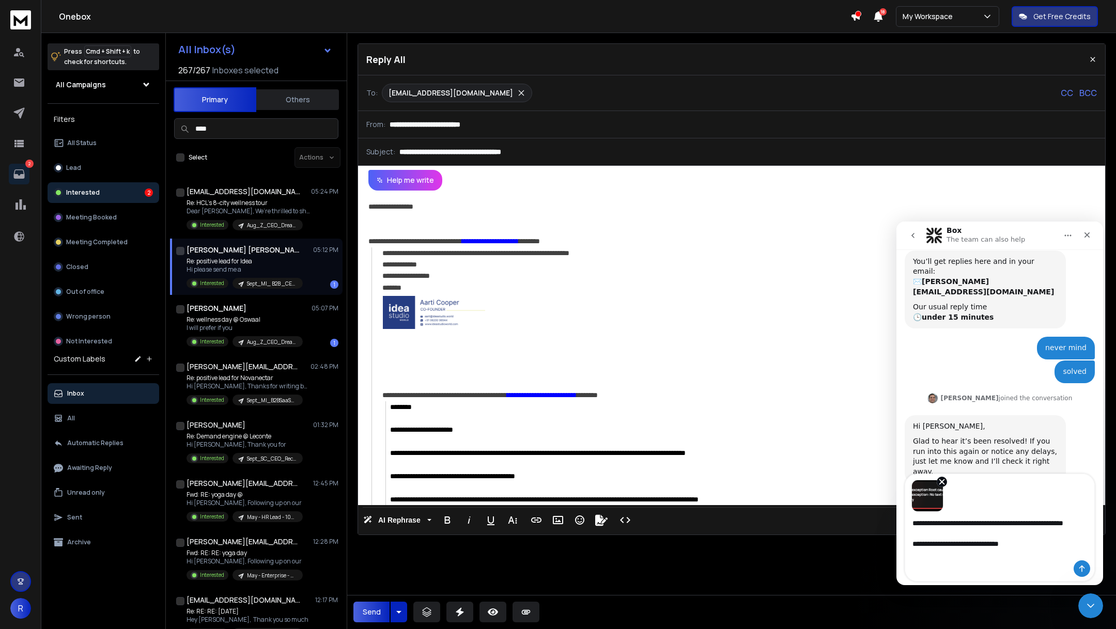
type textarea "**********"
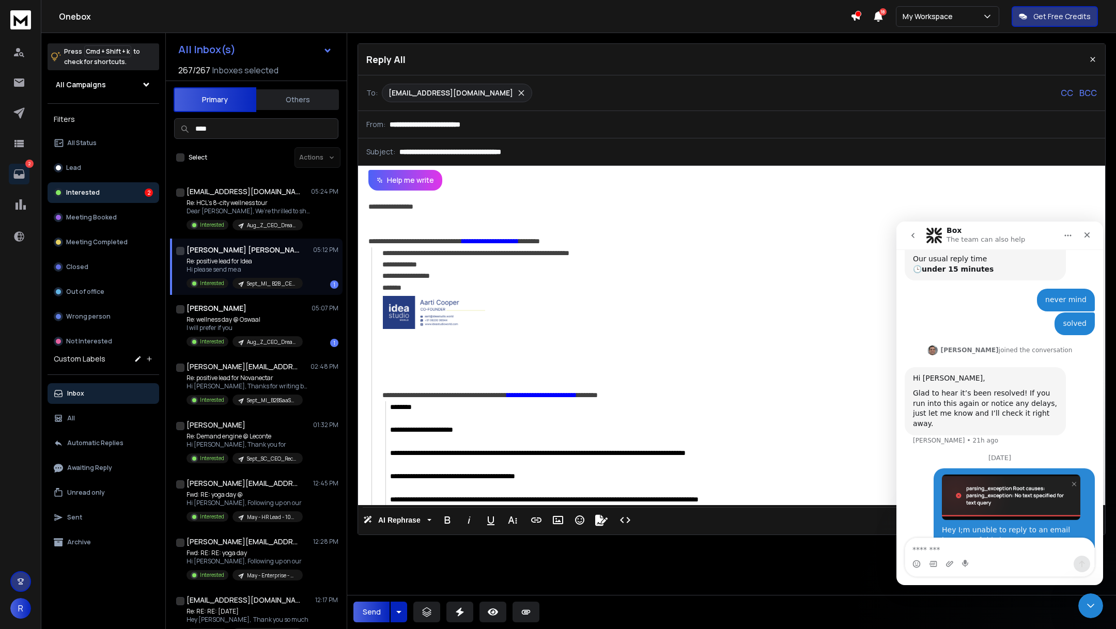
scroll to position [152, 0]
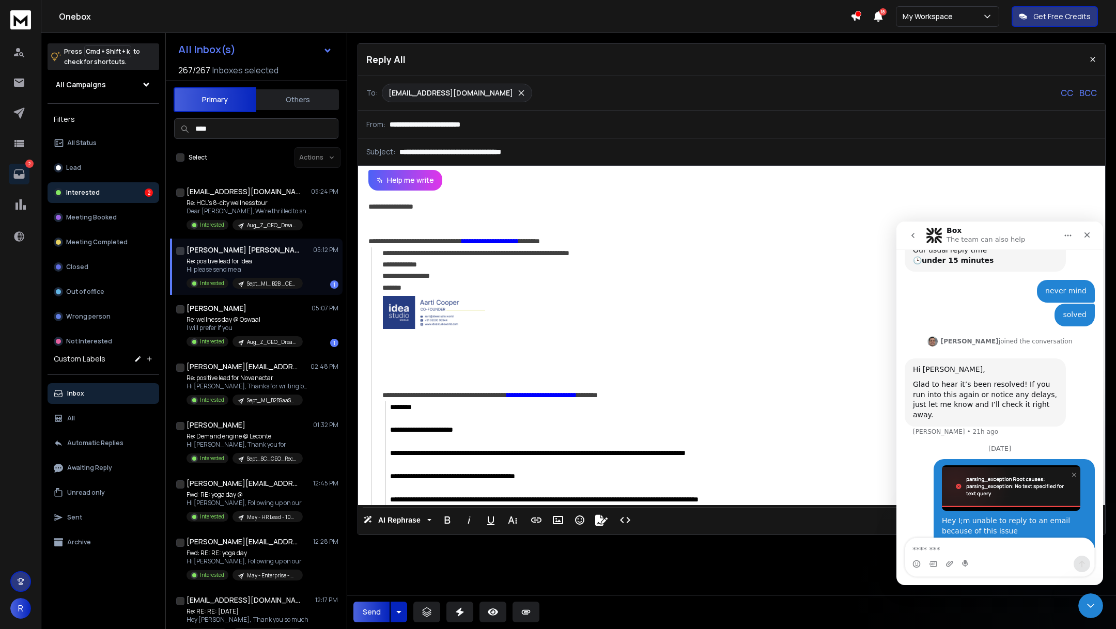
click at [373, 611] on button "Send" at bounding box center [371, 612] width 36 height 21
click at [1084, 605] on icon "Close Intercom Messenger" at bounding box center [1089, 604] width 12 height 12
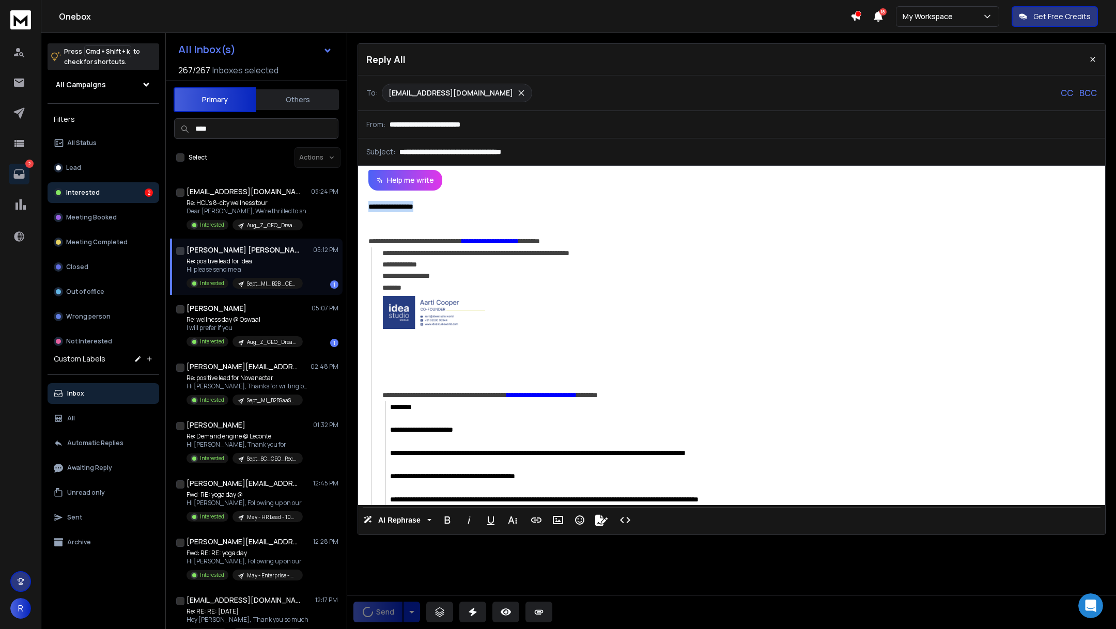
drag, startPoint x: 436, startPoint y: 210, endPoint x: 352, endPoint y: 192, distance: 85.6
click at [352, 192] on div "**********" at bounding box center [731, 348] width 769 height 631
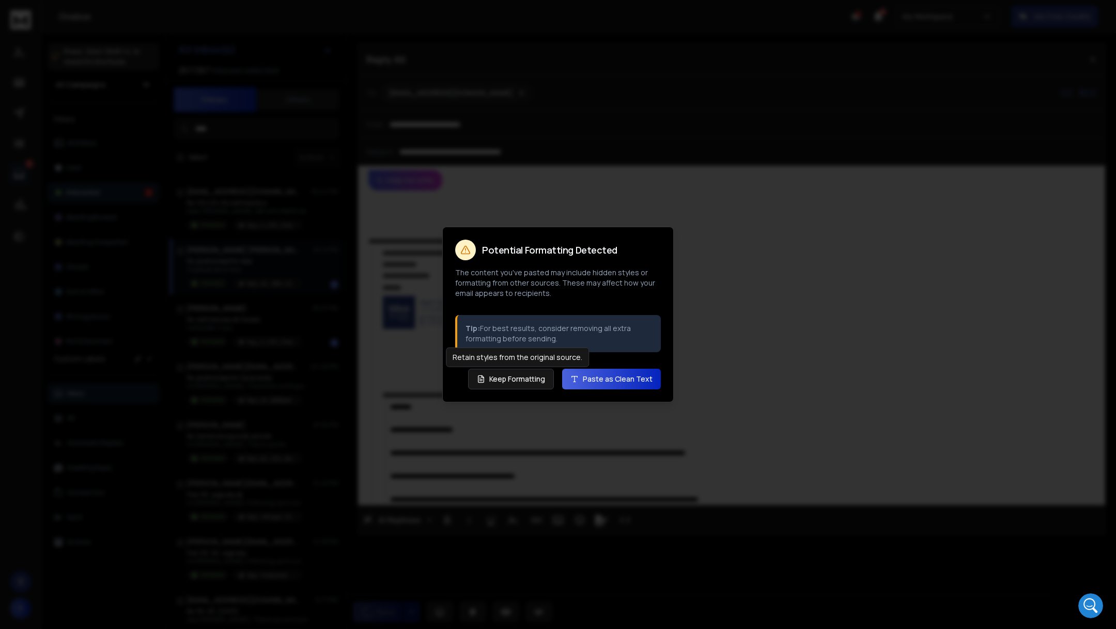
click at [508, 393] on div "Dialog Title Potential Formatting Detected The content you've pasted may includ…" at bounding box center [557, 315] width 231 height 176
click at [508, 378] on button "Keep Formatting" at bounding box center [511, 379] width 86 height 21
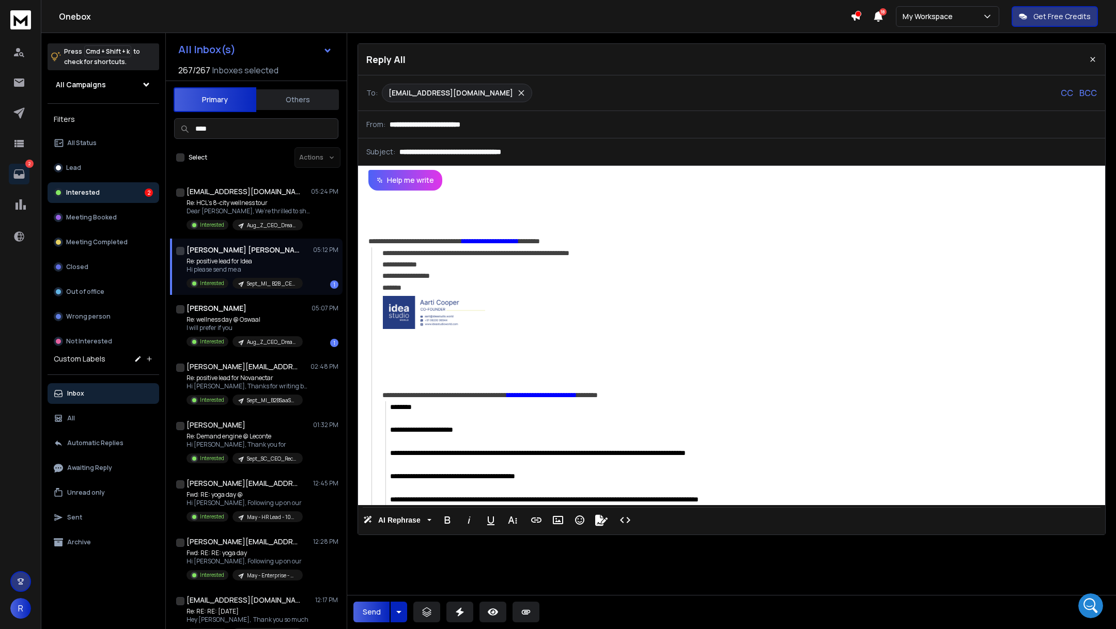
click at [520, 211] on div at bounding box center [731, 206] width 726 height 11
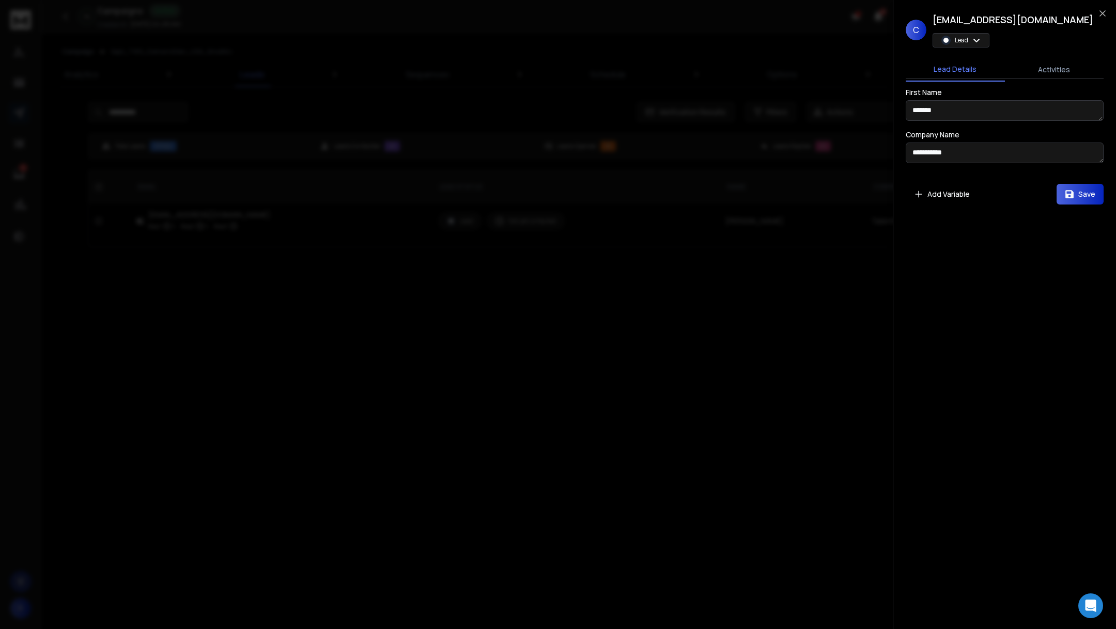
click at [688, 67] on div at bounding box center [558, 314] width 1116 height 629
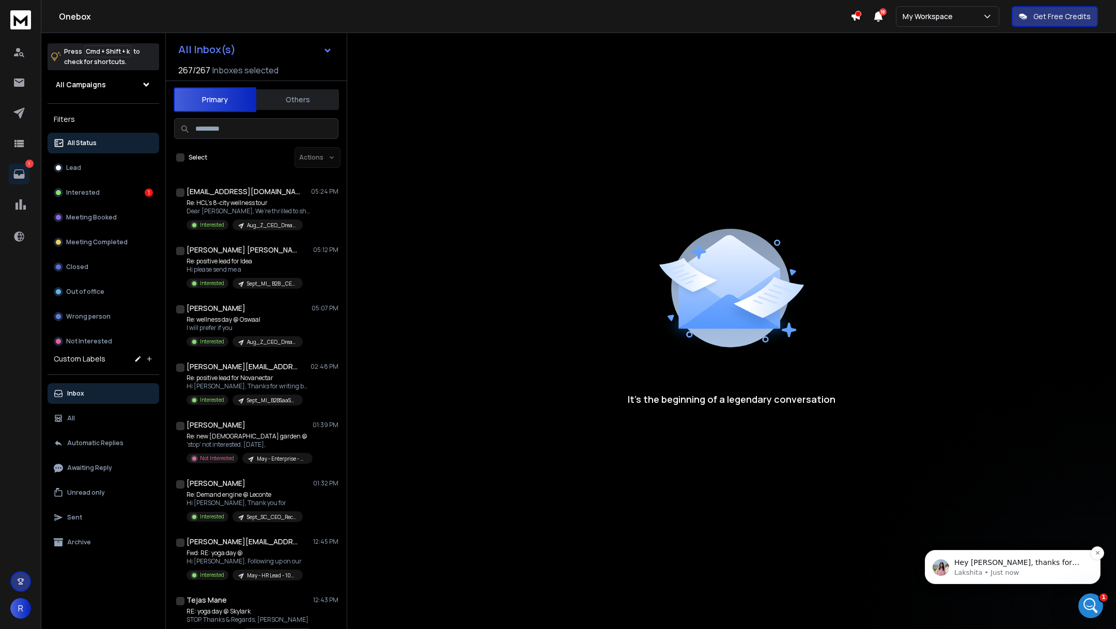
click at [981, 557] on div "Hey [PERSON_NAME], thanks for reaching out. Could you please share which email …" at bounding box center [1012, 567] width 160 height 21
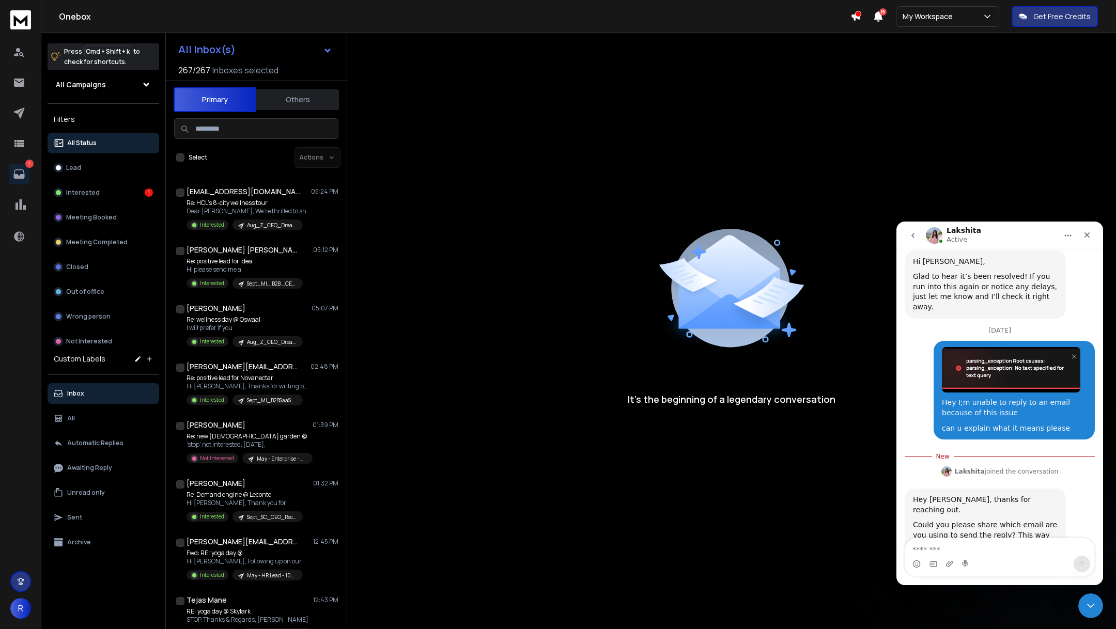
scroll to position [260, 0]
